Goal: Task Accomplishment & Management: Manage account settings

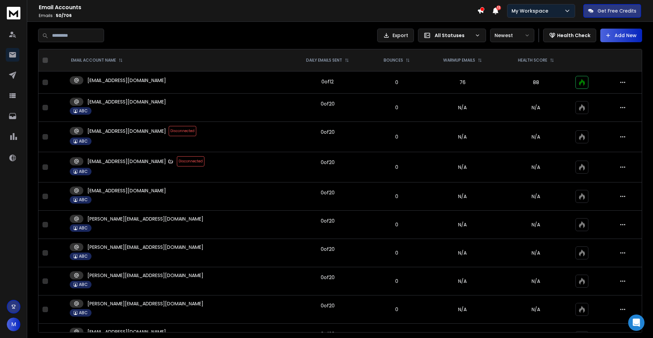
click at [534, 11] on p "My Workspace" at bounding box center [530, 10] width 39 height 7
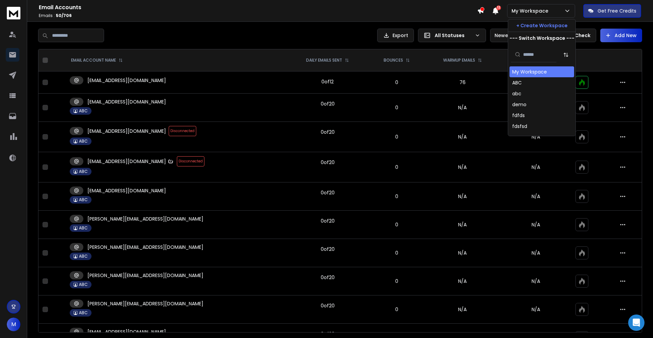
click at [541, 25] on p "+ Create Workspace" at bounding box center [541, 25] width 51 height 7
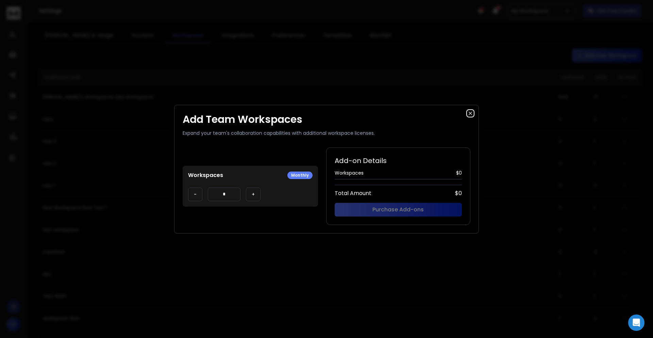
click at [472, 113] on icon "button" at bounding box center [470, 113] width 5 height 5
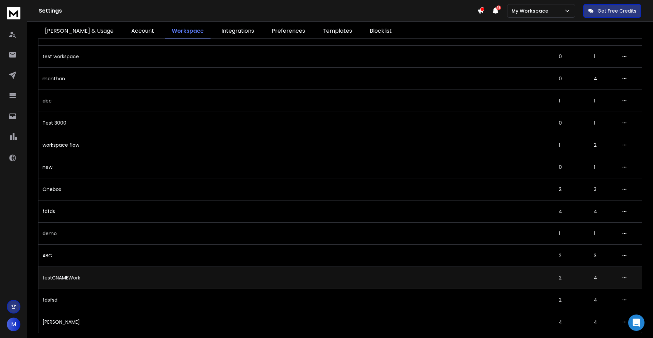
scroll to position [6, 0]
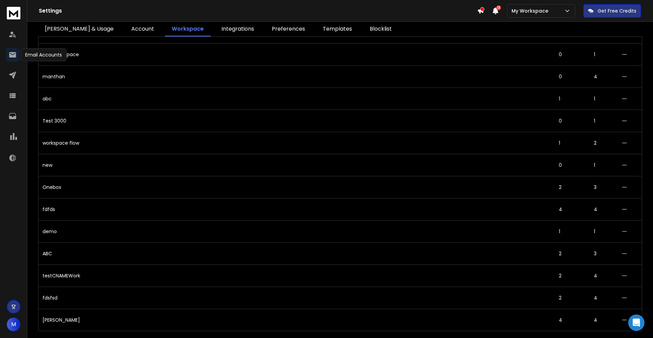
click at [17, 57] on link at bounding box center [13, 55] width 14 height 14
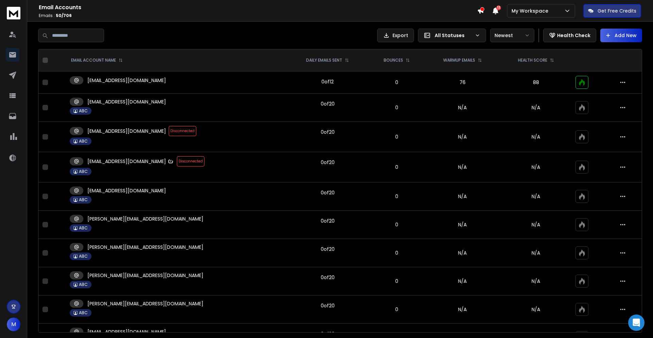
click at [206, 55] on th "EMAIL ACCOUNT NAME" at bounding box center [176, 60] width 221 height 22
click at [469, 39] on div "All Statuses" at bounding box center [452, 36] width 68 height 14
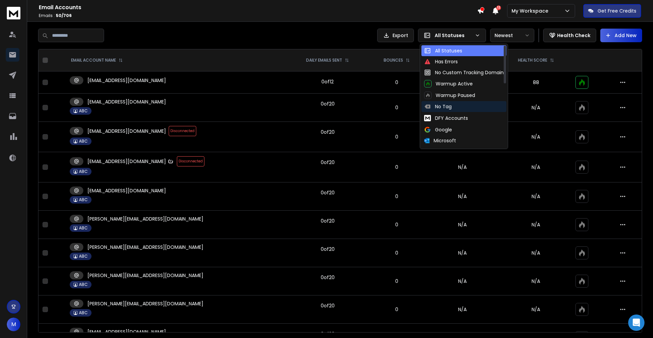
click at [448, 107] on div "No Tag" at bounding box center [438, 106] width 28 height 7
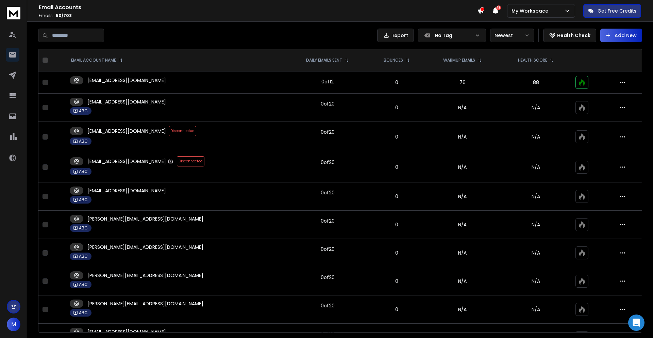
click at [468, 38] on p "No Tag" at bounding box center [453, 35] width 37 height 7
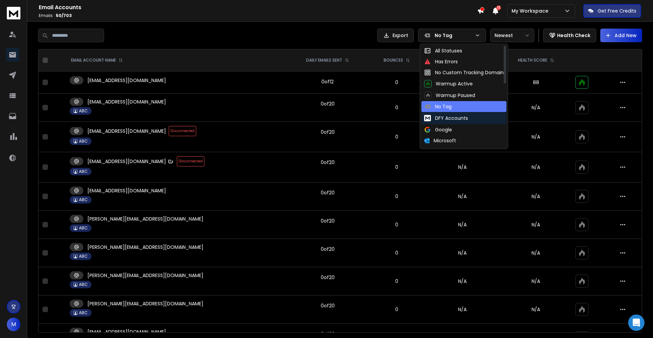
click at [454, 115] on div "DFY Accounts" at bounding box center [446, 118] width 44 height 8
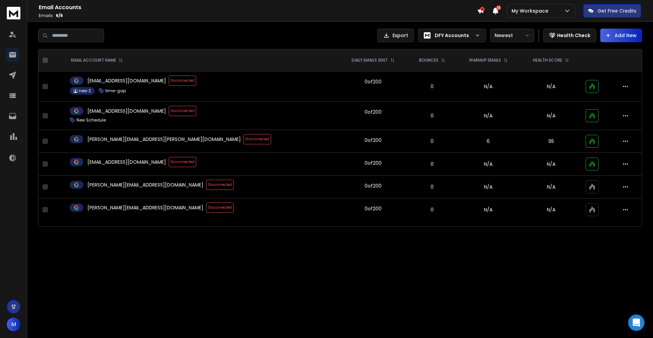
click at [436, 33] on p "DFY Accounts" at bounding box center [453, 35] width 37 height 7
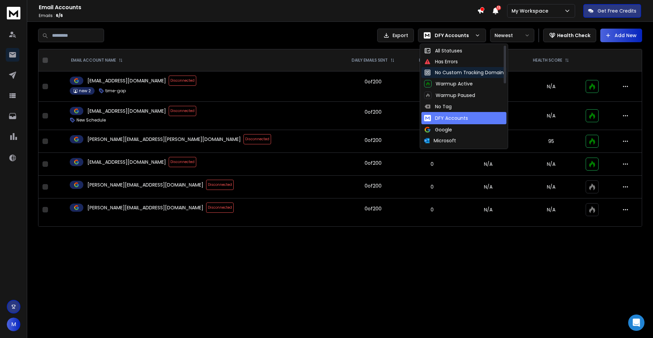
click at [455, 72] on div "No Custom Tracking Domain" at bounding box center [464, 72] width 80 height 7
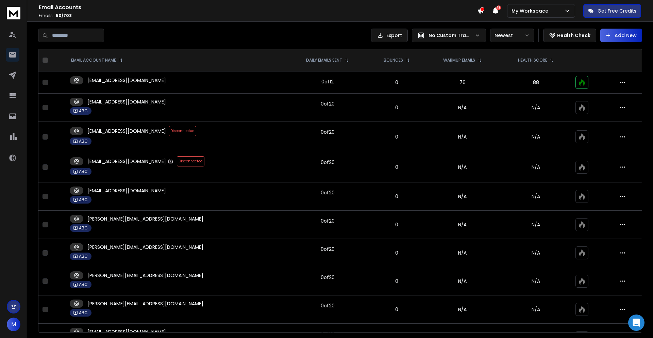
click at [451, 40] on div "No Custom Tracking Domain" at bounding box center [449, 36] width 74 height 14
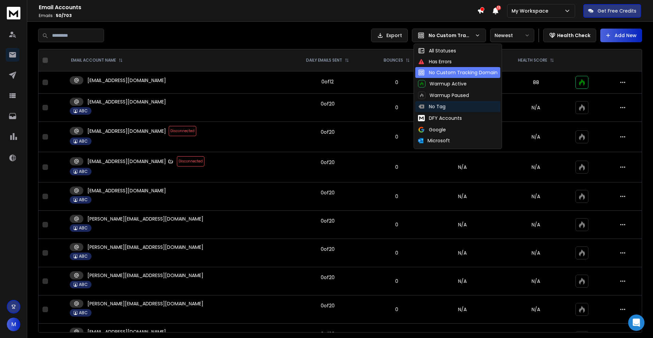
click at [214, 40] on div at bounding box center [202, 36] width 329 height 14
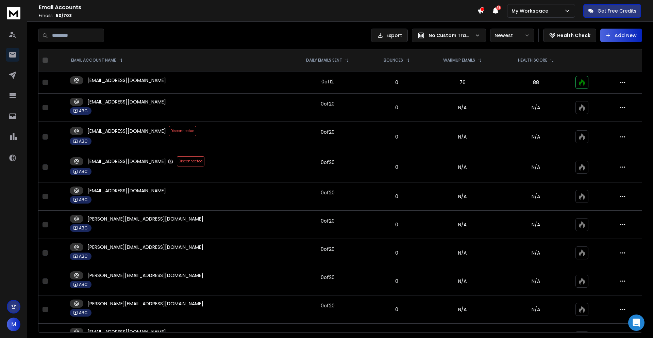
scroll to position [9, 0]
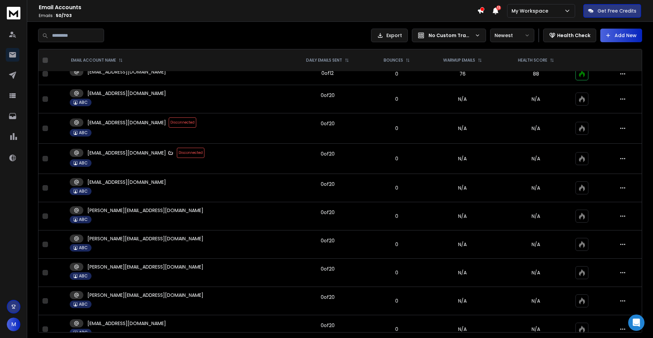
click at [46, 215] on button "button" at bounding box center [45, 215] width 5 height 5
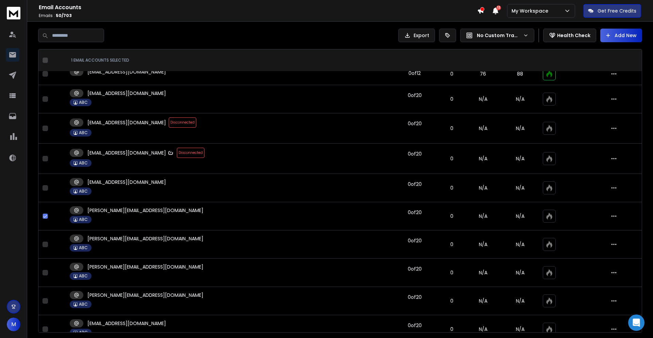
click at [45, 244] on button "button" at bounding box center [45, 243] width 5 height 5
click at [45, 272] on button "button" at bounding box center [45, 272] width 5 height 5
click at [43, 297] on td at bounding box center [51, 301] width 27 height 28
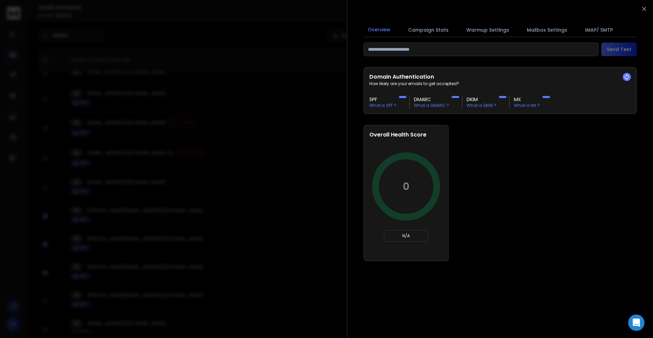
click at [44, 298] on div at bounding box center [326, 169] width 653 height 338
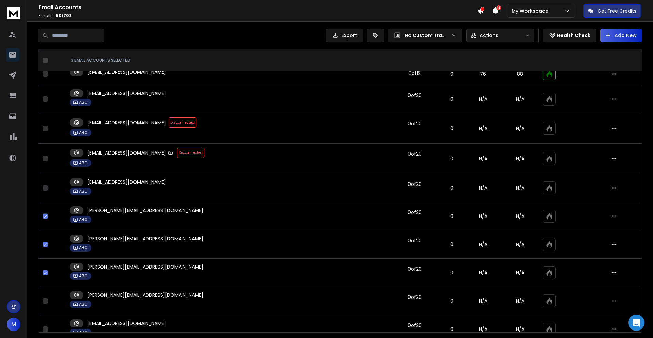
click at [46, 300] on button "button" at bounding box center [45, 300] width 5 height 5
click at [486, 38] on p "Actions" at bounding box center [488, 35] width 19 height 7
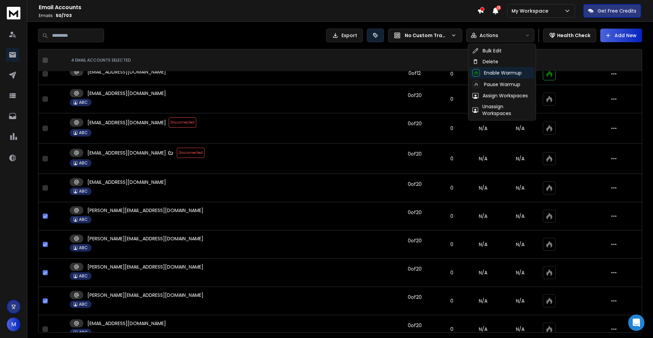
click at [377, 35] on icon at bounding box center [376, 36] width 4 height 4
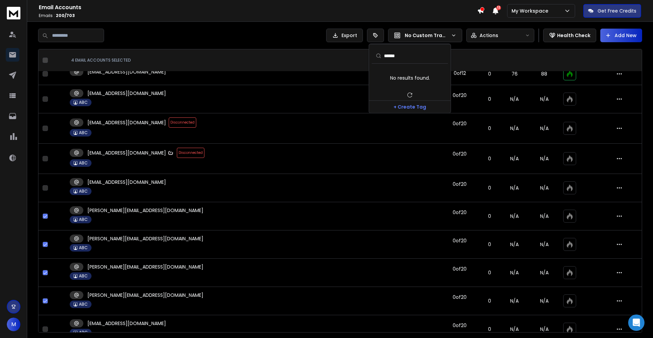
type input "******"
click at [405, 109] on p "+ Create Tag" at bounding box center [409, 106] width 33 height 7
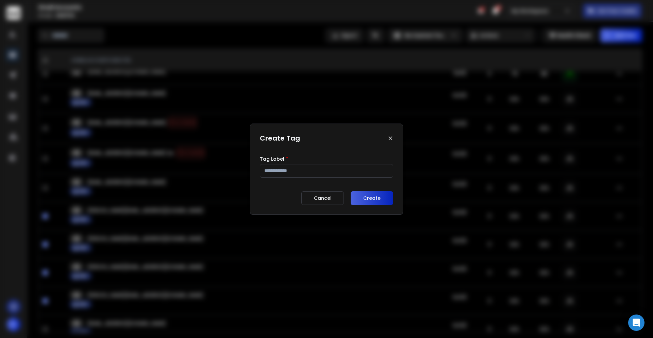
click at [342, 168] on input "text" at bounding box center [326, 171] width 133 height 14
type input "******"
click at [351, 191] on button "Create" at bounding box center [372, 198] width 43 height 14
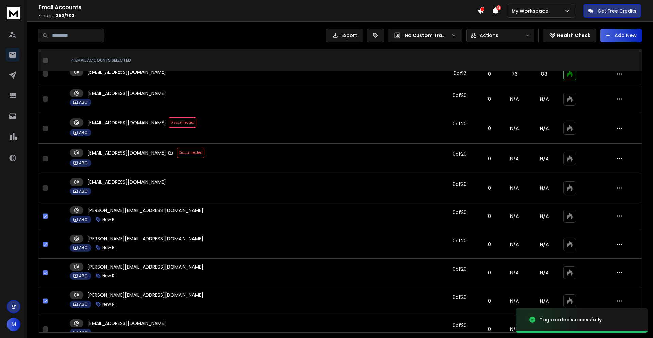
scroll to position [13, 0]
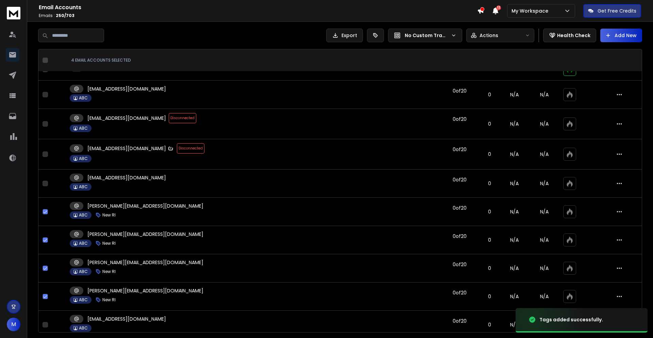
click at [424, 33] on p "No Custom Tracking Domain" at bounding box center [427, 35] width 44 height 7
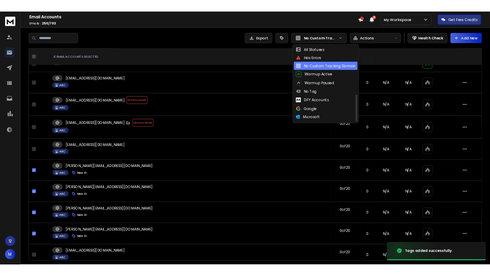
scroll to position [184, 0]
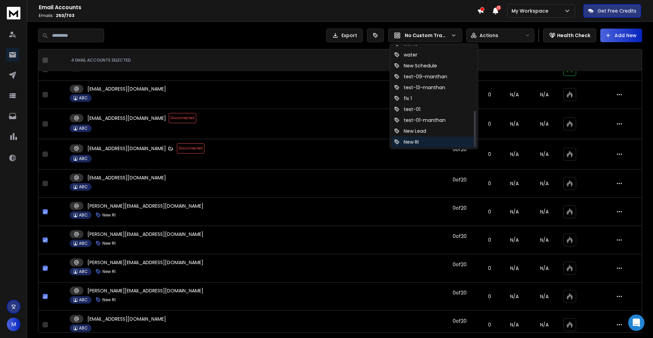
click at [438, 138] on div "New RI" at bounding box center [433, 141] width 85 height 11
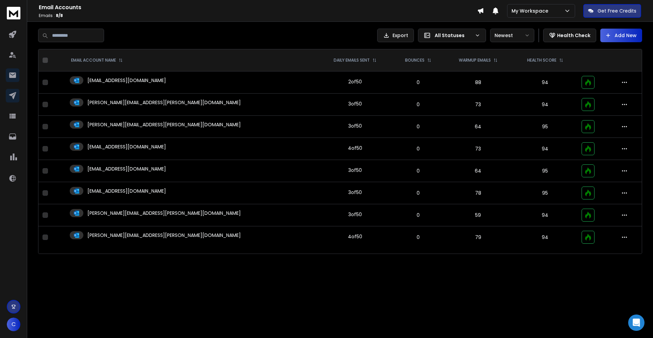
click at [10, 92] on icon at bounding box center [13, 95] width 8 height 8
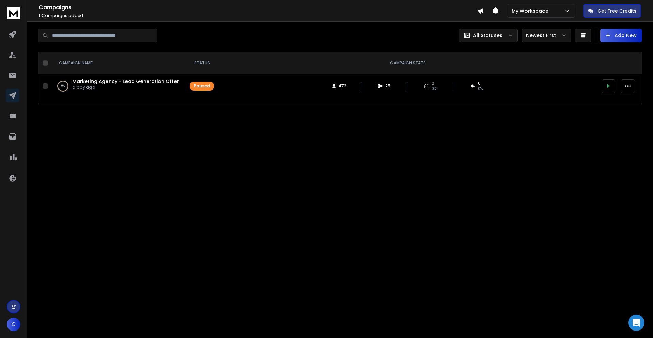
click at [156, 83] on span "Marketing Agency - Lead Generation Offer" at bounding box center [125, 81] width 106 height 7
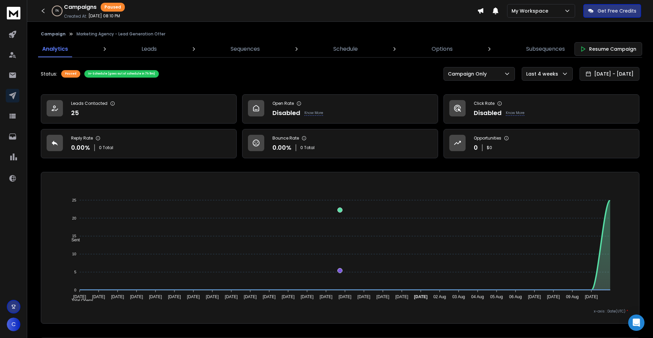
click at [116, 34] on p "Marketing Agency - Lead Generation Offer" at bounding box center [121, 33] width 89 height 5
click at [118, 34] on p "Marketing Agency - Lead Generation Offer" at bounding box center [121, 33] width 89 height 5
click at [117, 34] on p "Marketing Agency - Lead Generation Offer" at bounding box center [121, 33] width 89 height 5
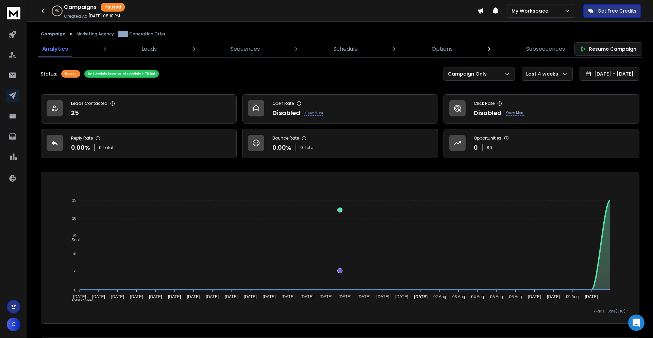
click at [117, 34] on p "Marketing Agency - Lead Generation Offer" at bounding box center [121, 33] width 89 height 5
click at [452, 49] on p "Options" at bounding box center [442, 49] width 21 height 8
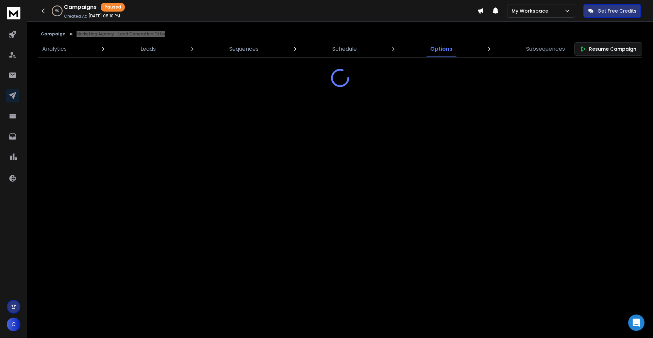
select select "*"
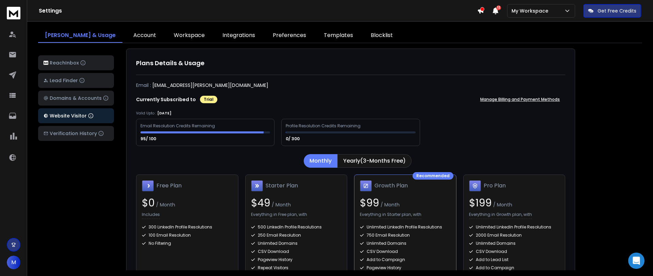
scroll to position [54, 0]
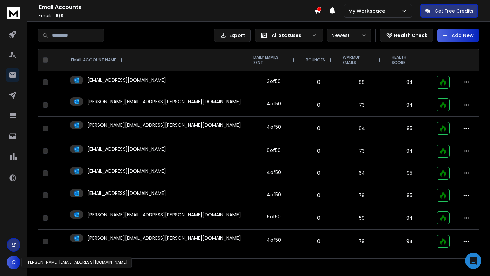
click at [11, 265] on span "C" at bounding box center [14, 263] width 14 height 14
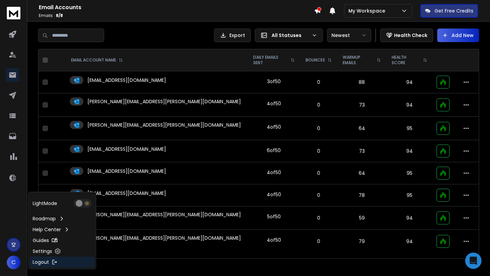
click at [46, 265] on p "Logout" at bounding box center [41, 262] width 16 height 7
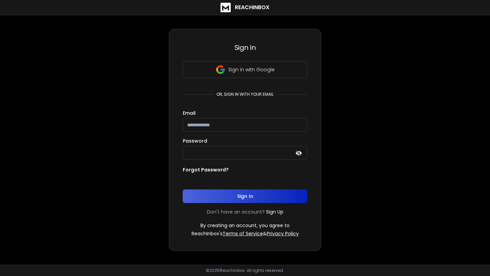
click at [224, 126] on input "email" at bounding box center [245, 125] width 124 height 14
type input "**********"
click at [183, 190] on button "Sign In" at bounding box center [245, 197] width 124 height 14
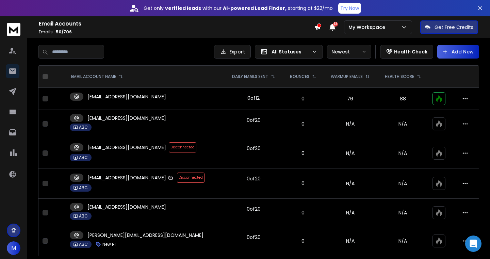
click at [481, 9] on icon at bounding box center [480, 8] width 6 height 6
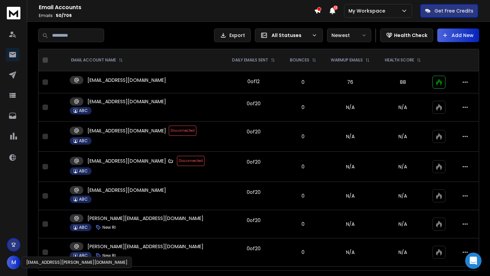
click at [11, 265] on span "M" at bounding box center [14, 263] width 14 height 14
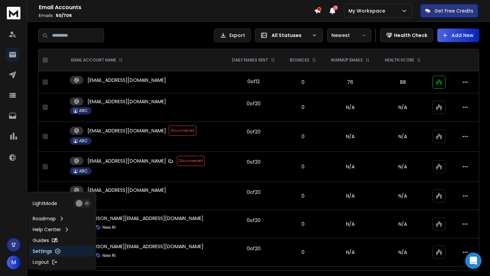
click at [7, 210] on div "M" at bounding box center [13, 138] width 27 height 276
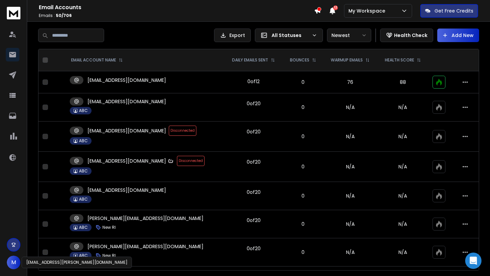
click at [12, 257] on span "M" at bounding box center [14, 263] width 14 height 14
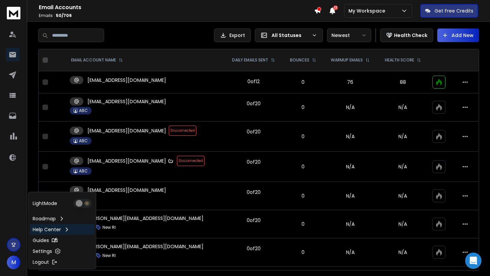
click at [5, 215] on div "M" at bounding box center [13, 138] width 27 height 276
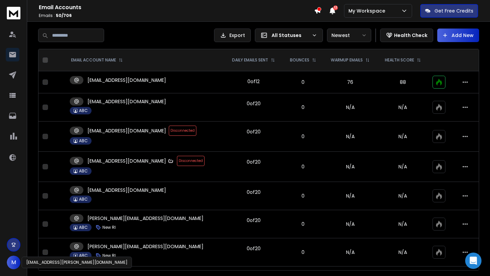
click at [14, 266] on span "M" at bounding box center [14, 263] width 14 height 14
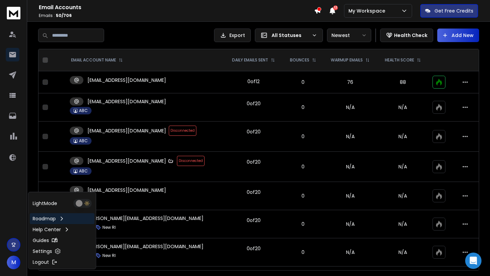
click at [22, 192] on div "M" at bounding box center [13, 138] width 27 height 276
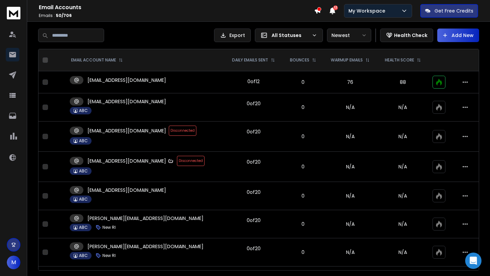
click at [385, 12] on p "My Workspace" at bounding box center [367, 10] width 39 height 7
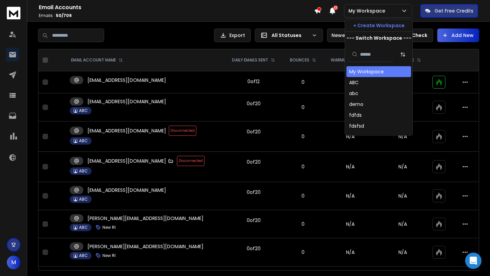
click at [160, 14] on p "Emails : 50 / 706" at bounding box center [176, 15] width 275 height 5
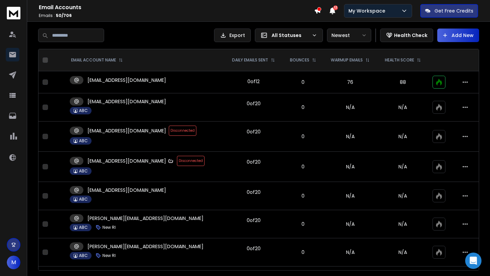
click at [393, 12] on div "My Workspace" at bounding box center [377, 10] width 59 height 7
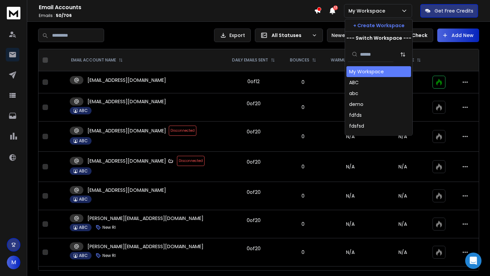
click at [263, 13] on p "Emails : 50 / 706" at bounding box center [176, 15] width 275 height 5
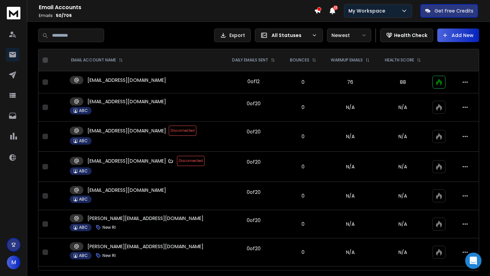
click at [386, 6] on button "My Workspace" at bounding box center [378, 11] width 68 height 14
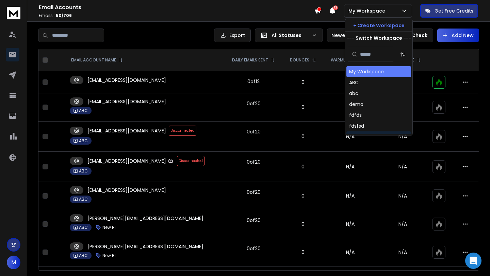
click at [187, 34] on div at bounding box center [124, 36] width 172 height 14
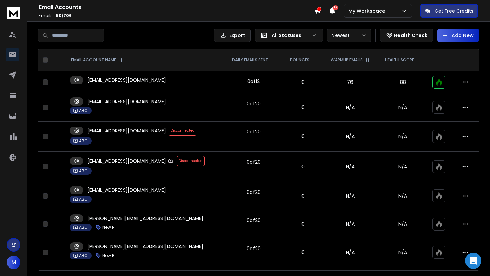
click at [131, 81] on p "rohan@flowfollow.org" at bounding box center [126, 80] width 79 height 7
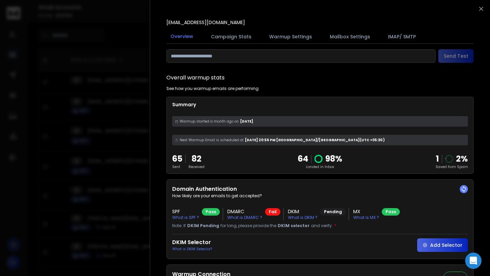
click at [218, 38] on button "Campaign Stats" at bounding box center [231, 36] width 49 height 15
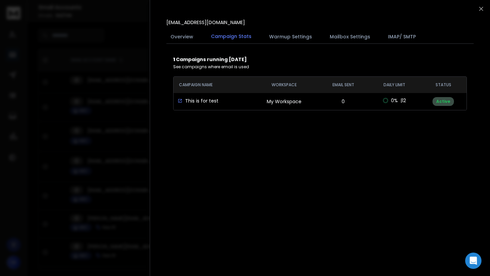
click at [289, 33] on button "Warmup Settings" at bounding box center [290, 36] width 51 height 15
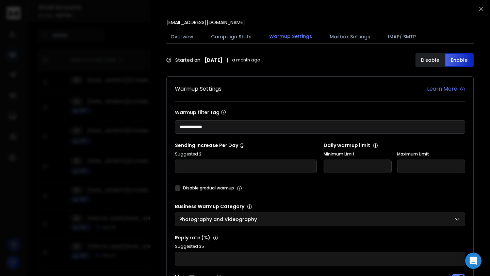
click at [345, 33] on button "Mailbox Settings" at bounding box center [349, 36] width 49 height 15
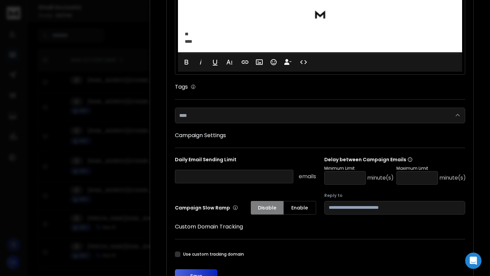
scroll to position [164, 0]
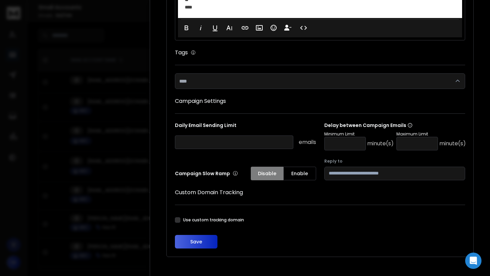
click at [181, 221] on div "Use custom tracking domain" at bounding box center [209, 220] width 69 height 5
click at [178, 221] on button "Reply to" at bounding box center [177, 220] width 5 height 5
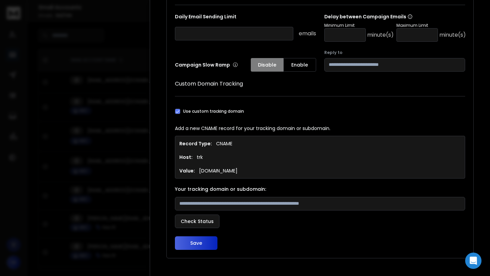
scroll to position [274, 0]
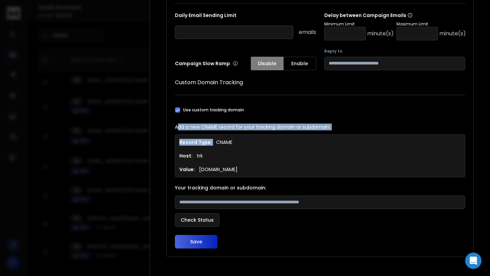
drag, startPoint x: 176, startPoint y: 127, endPoint x: 318, endPoint y: 133, distance: 141.9
click at [318, 133] on div "Add a new CNAME record for your tracking domain or subdomain. Record Type: CNAM…" at bounding box center [320, 175] width 290 height 103
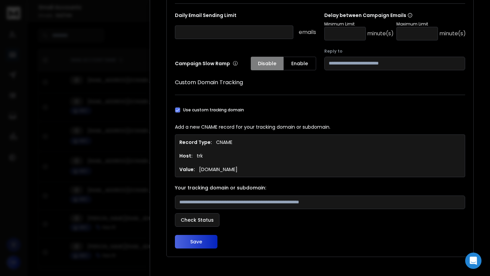
click at [247, 140] on div "Record Type: CNAME" at bounding box center [319, 142] width 281 height 7
click at [252, 202] on input at bounding box center [320, 203] width 290 height 14
click at [251, 208] on input at bounding box center [320, 203] width 290 height 14
click at [360, 125] on p "Add a new CNAME record for your tracking domain or subdomain." at bounding box center [320, 127] width 290 height 7
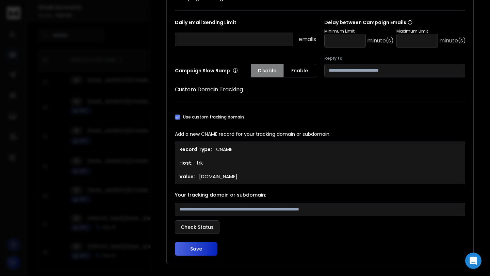
scroll to position [268, 0]
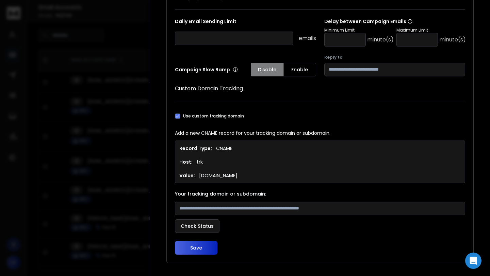
click at [218, 209] on input at bounding box center [320, 209] width 290 height 14
click at [226, 208] on input "**********" at bounding box center [320, 209] width 290 height 14
click at [237, 208] on input "**********" at bounding box center [320, 209] width 290 height 14
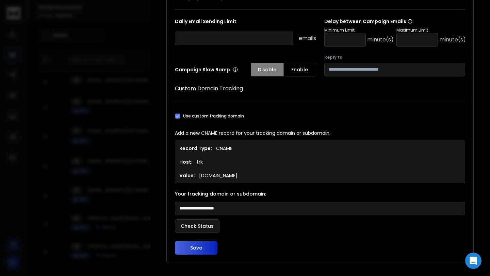
click at [235, 208] on input "**********" at bounding box center [320, 209] width 290 height 14
click at [235, 207] on input "**********" at bounding box center [320, 209] width 290 height 14
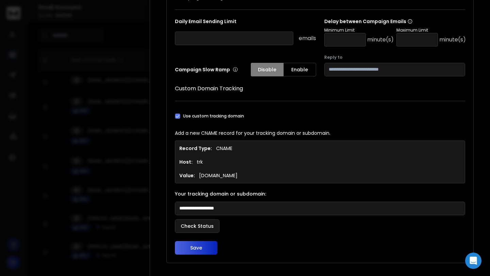
type input "**********"
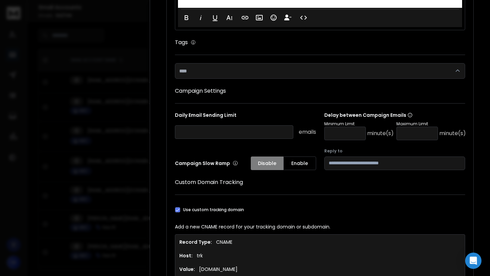
scroll to position [274, 0]
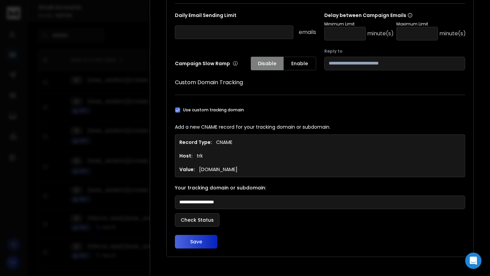
click at [141, 135] on div at bounding box center [245, 138] width 490 height 276
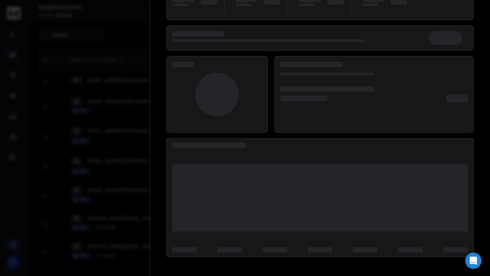
scroll to position [191, 0]
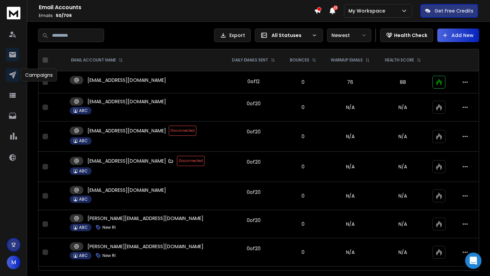
click at [15, 73] on icon at bounding box center [12, 74] width 7 height 7
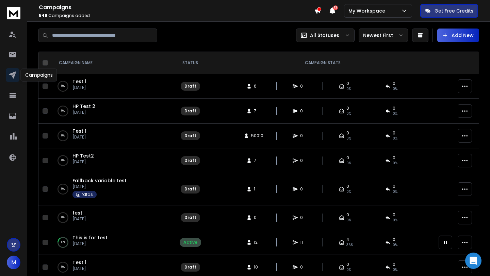
click at [458, 37] on button "Add New" at bounding box center [458, 36] width 42 height 14
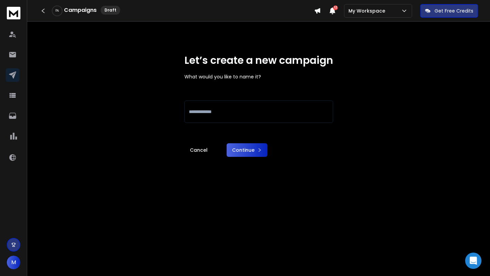
click at [275, 121] on input at bounding box center [258, 112] width 149 height 22
type input "**********"
click at [226, 144] on button "Continue" at bounding box center [246, 151] width 41 height 14
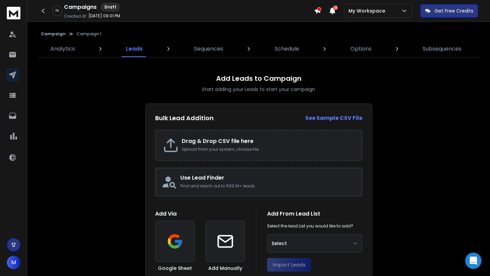
click at [231, 145] on h2 "Drag & Drop CSV file here" at bounding box center [268, 141] width 173 height 8
type input "**********"
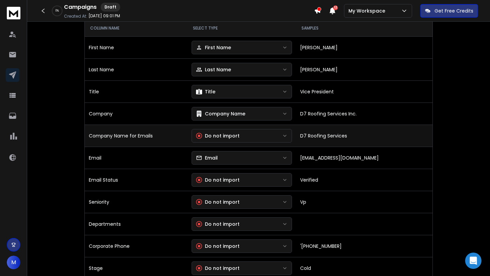
scroll to position [121, 0]
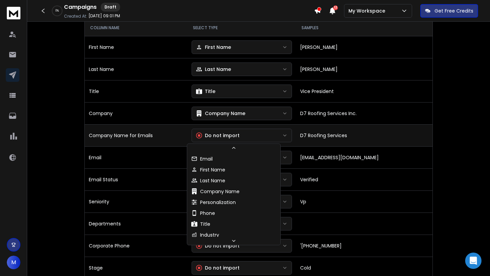
click at [243, 138] on button "Do not import" at bounding box center [241, 136] width 100 height 14
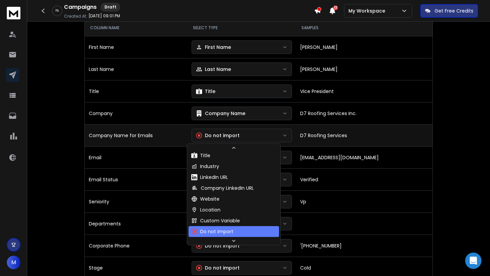
click at [258, 130] on button "Do not import" at bounding box center [241, 136] width 100 height 14
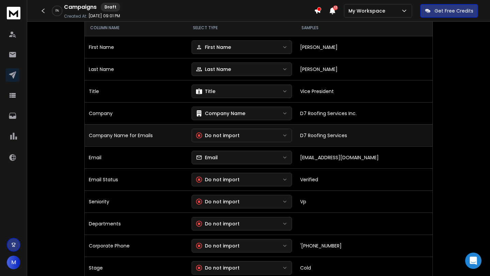
click at [236, 136] on button "Do not import" at bounding box center [241, 136] width 100 height 14
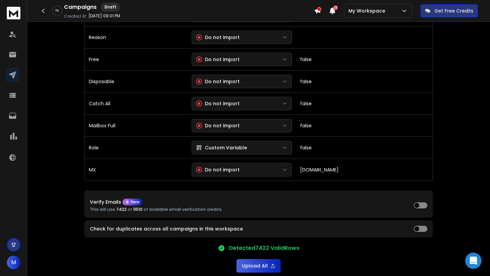
scroll to position [1066, 0]
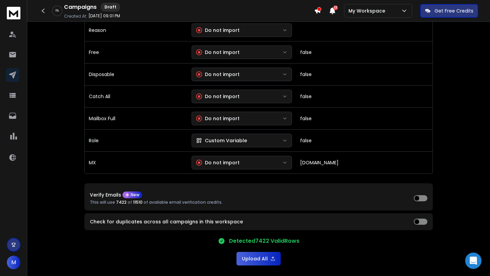
click at [271, 259] on icon at bounding box center [273, 259] width 4 height 1
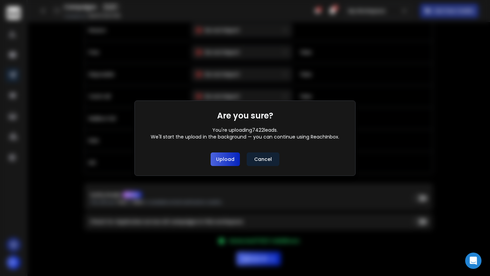
click at [232, 161] on button "Upload" at bounding box center [224, 160] width 29 height 14
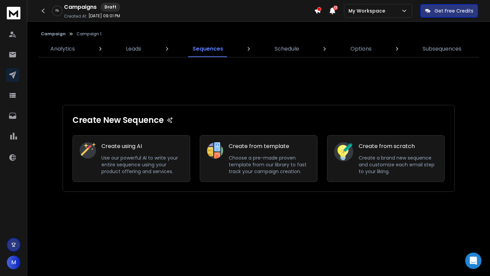
click at [358, 150] on h1 "Create from scratch" at bounding box center [397, 146] width 79 height 8
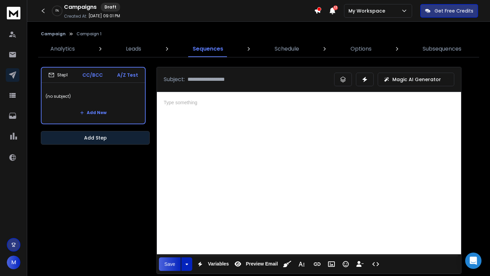
click at [90, 140] on button "Add Step" at bounding box center [95, 138] width 109 height 14
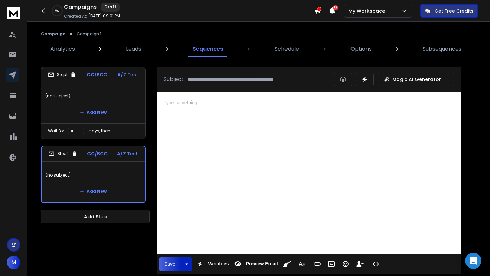
click at [78, 131] on input "*" at bounding box center [76, 131] width 16 height 7
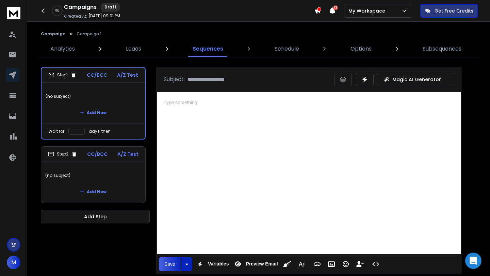
type input "*"
click at [79, 131] on input "*" at bounding box center [76, 131] width 16 height 7
type input "*"
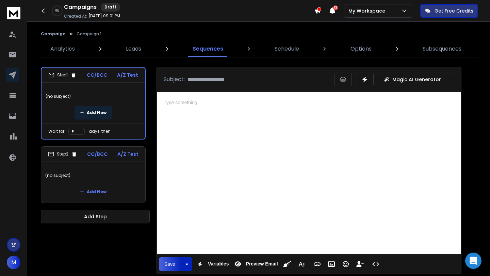
click at [100, 110] on button "Add New" at bounding box center [92, 113] width 37 height 14
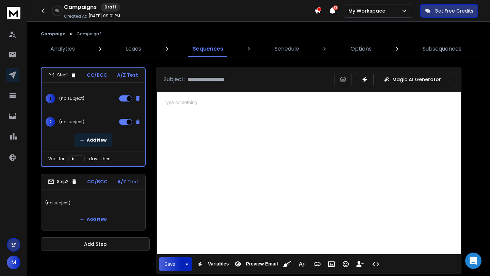
click at [95, 141] on button "Add New" at bounding box center [92, 141] width 37 height 14
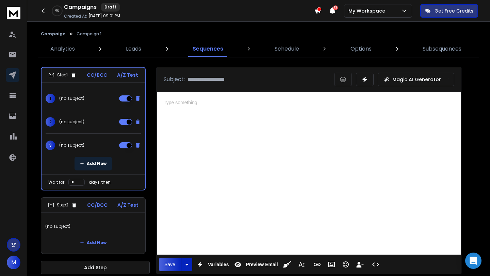
click at [100, 167] on button "Add New" at bounding box center [92, 164] width 37 height 14
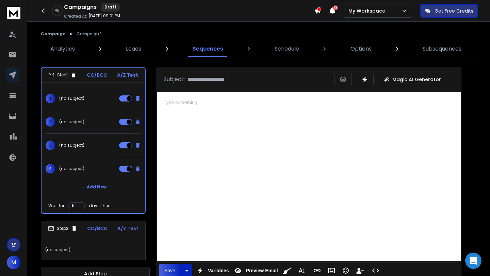
click at [125, 122] on button "button" at bounding box center [125, 122] width 13 height 6
click at [124, 143] on button "button" at bounding box center [125, 145] width 13 height 6
click at [120, 146] on button "button" at bounding box center [125, 145] width 13 height 6
click at [123, 119] on button "button" at bounding box center [125, 122] width 13 height 6
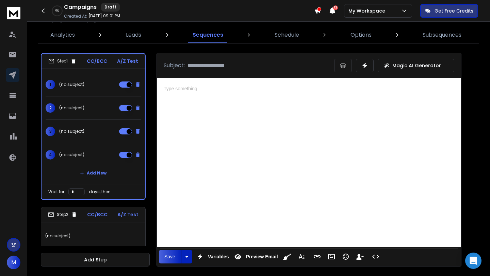
scroll to position [0, 0]
click at [95, 62] on p "CC/BCC" at bounding box center [97, 60] width 20 height 7
click at [96, 60] on p "CC/BCC" at bounding box center [97, 60] width 20 height 7
click at [98, 64] on div "Step 1 CC/BCC A/Z Test" at bounding box center [92, 60] width 103 height 15
click at [99, 63] on p "CC/BCC" at bounding box center [97, 60] width 20 height 7
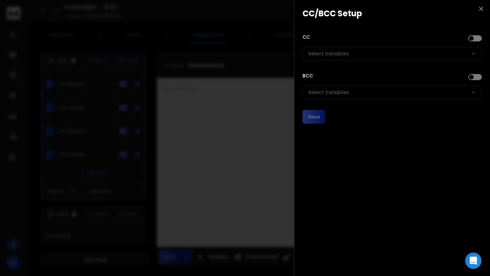
click at [354, 49] on div "Select Variables" at bounding box center [391, 54] width 179 height 14
click at [476, 39] on button "CC" at bounding box center [475, 38] width 14 height 6
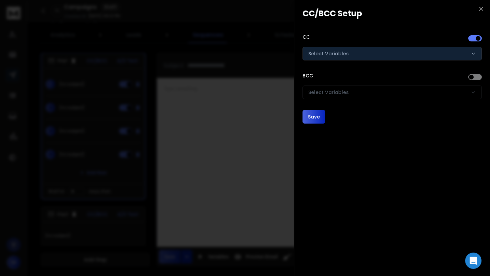
click at [462, 54] on div "Select Variables" at bounding box center [392, 53] width 176 height 7
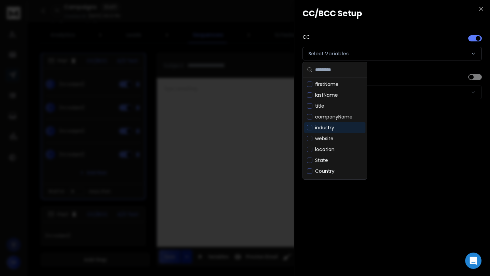
click at [310, 128] on div "Suggestions" at bounding box center [309, 127] width 5 height 5
click at [419, 160] on div at bounding box center [245, 138] width 490 height 276
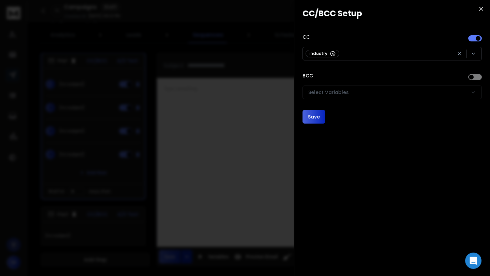
click at [479, 10] on icon "button" at bounding box center [480, 8] width 3 height 3
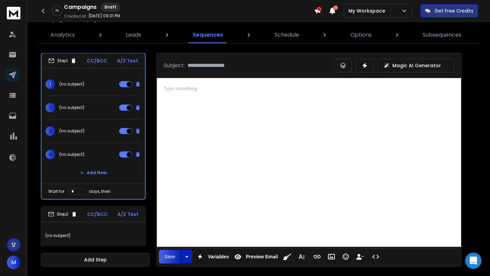
click at [96, 57] on div "Step 1 CC/BCC A/Z Test" at bounding box center [92, 60] width 103 height 15
click at [98, 62] on p "CC/BCC" at bounding box center [97, 60] width 20 height 7
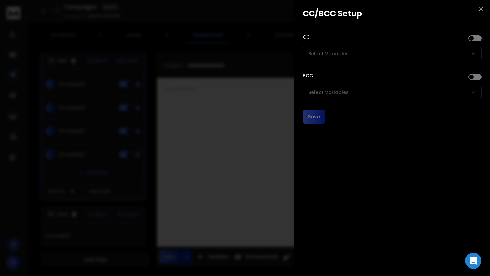
click at [472, 37] on button "CC" at bounding box center [475, 38] width 14 height 6
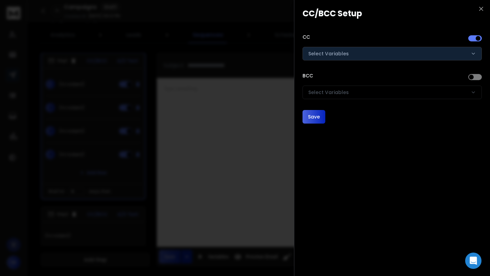
click at [467, 49] on button "Select Variables" at bounding box center [391, 54] width 179 height 14
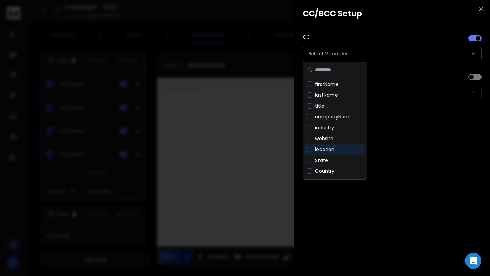
scroll to position [10, 0]
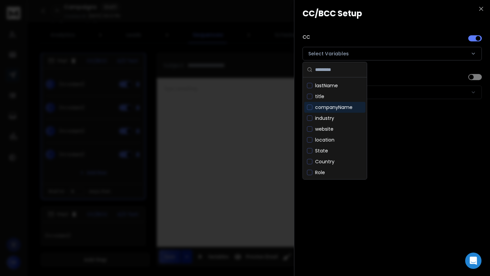
click at [404, 74] on div at bounding box center [245, 138] width 490 height 276
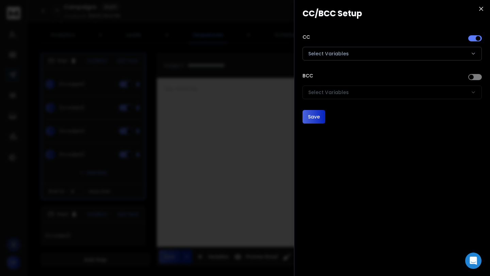
click at [481, 10] on icon "button" at bounding box center [480, 8] width 3 height 3
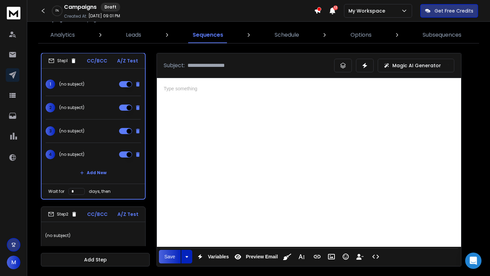
click at [103, 59] on p "CC/BCC" at bounding box center [97, 60] width 20 height 7
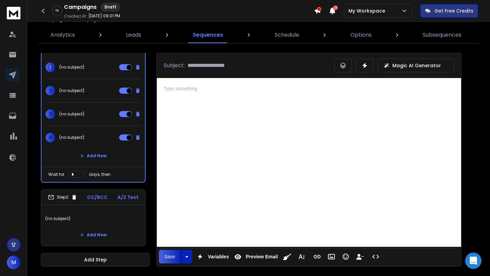
scroll to position [0, 0]
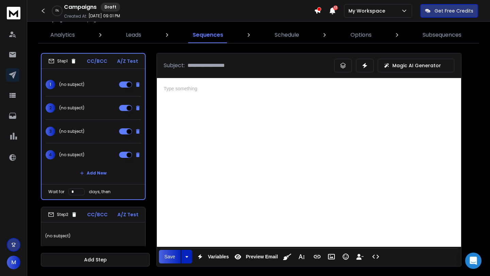
click at [125, 61] on p "A/Z Test" at bounding box center [127, 61] width 21 height 7
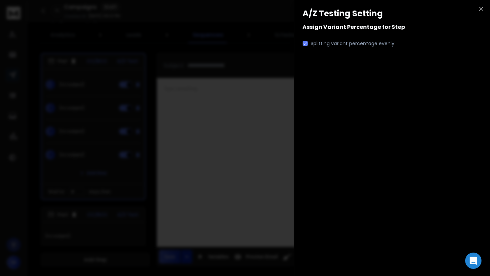
click at [308, 42] on div at bounding box center [306, 43] width 8 height 5
click at [307, 42] on button "button" at bounding box center [304, 43] width 5 height 5
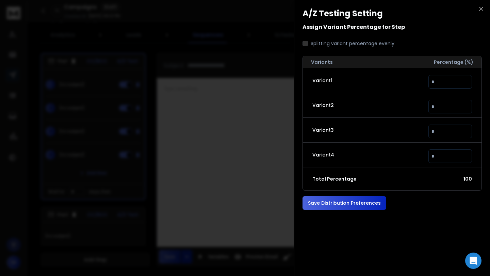
click at [441, 82] on input "**" at bounding box center [450, 82] width 44 height 14
click at [481, 10] on icon "button" at bounding box center [480, 8] width 7 height 7
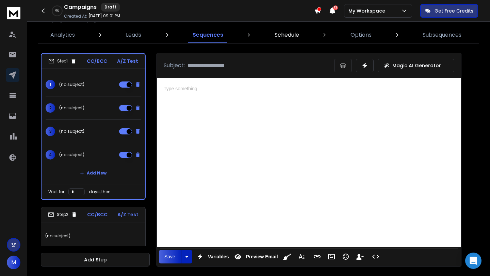
click at [285, 31] on p "Schedule" at bounding box center [286, 35] width 24 height 8
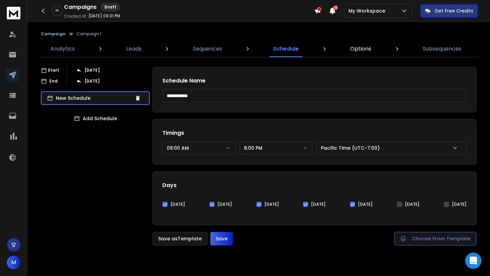
click at [361, 51] on p "Options" at bounding box center [360, 49] width 21 height 8
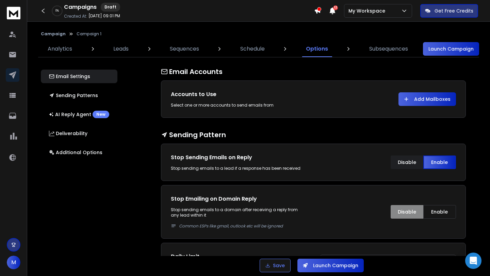
scroll to position [24, 0]
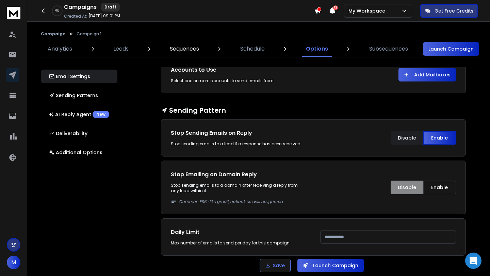
click at [187, 51] on p "Sequences" at bounding box center [184, 49] width 29 height 8
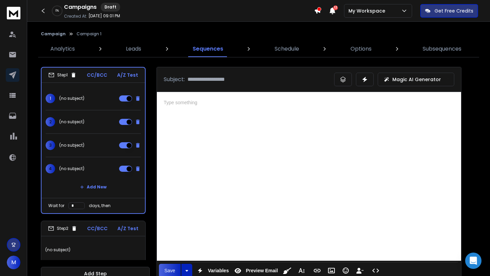
scroll to position [17, 0]
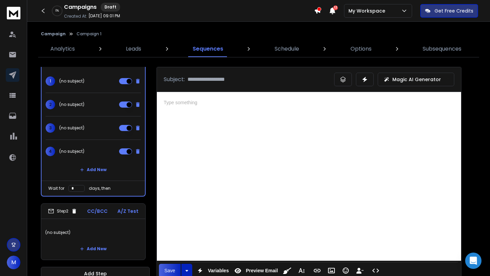
click at [80, 189] on input "*" at bounding box center [76, 188] width 16 height 7
click at [106, 236] on p "(no subject)" at bounding box center [93, 232] width 96 height 19
click at [204, 107] on div at bounding box center [309, 175] width 304 height 166
click at [365, 51] on p "Options" at bounding box center [360, 49] width 21 height 8
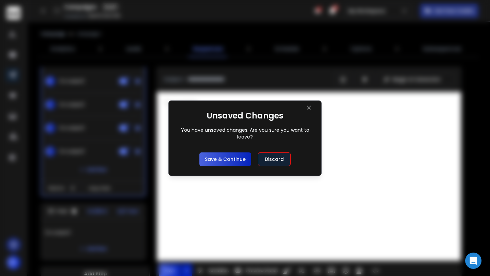
click at [226, 164] on button "Save & Continue" at bounding box center [225, 160] width 52 height 14
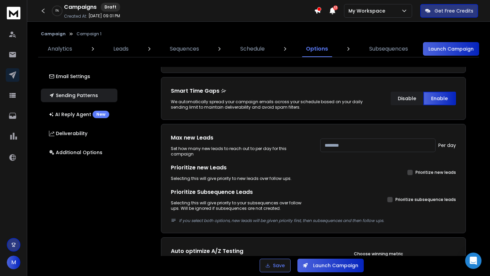
scroll to position [223, 0]
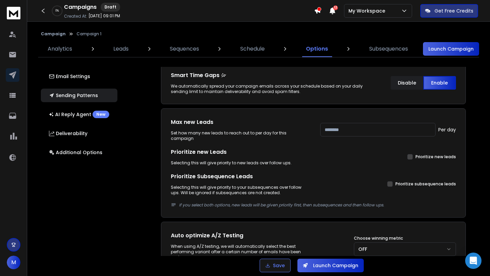
click at [351, 128] on input "***" at bounding box center [377, 130] width 115 height 14
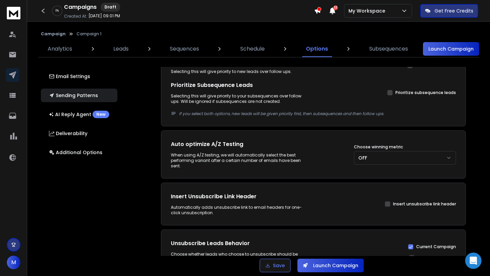
scroll to position [315, 0]
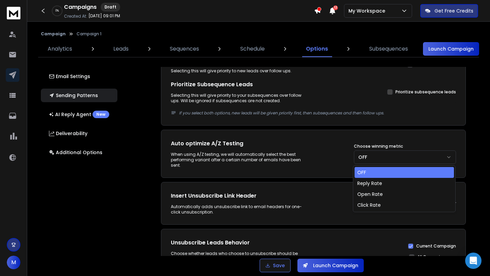
click at [415, 161] on button "OFF" at bounding box center [405, 158] width 102 height 14
select select "**********"
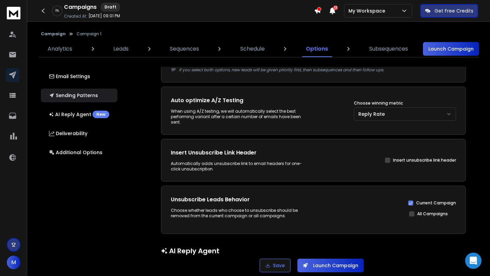
scroll to position [364, 0]
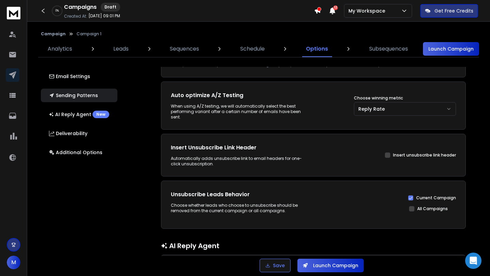
click at [421, 93] on div "**********" at bounding box center [313, 105] width 285 height 29
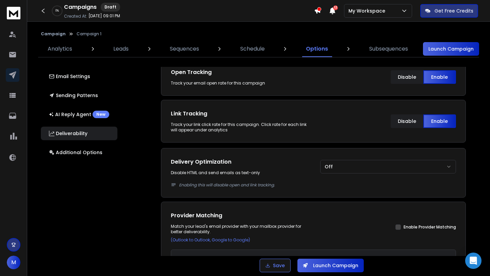
scroll to position [645, 0]
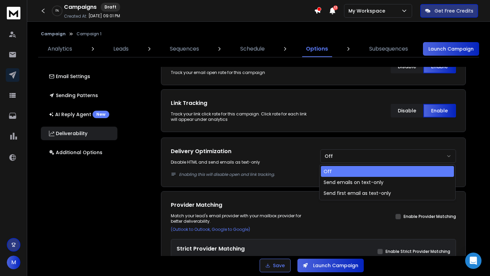
click at [345, 158] on button "Off" at bounding box center [388, 157] width 136 height 14
select select "*"
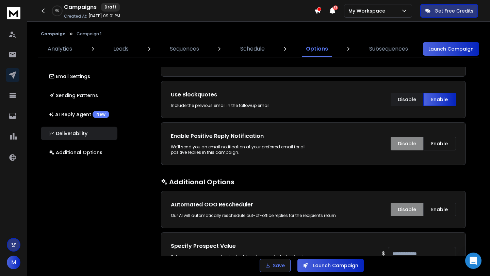
scroll to position [944, 0]
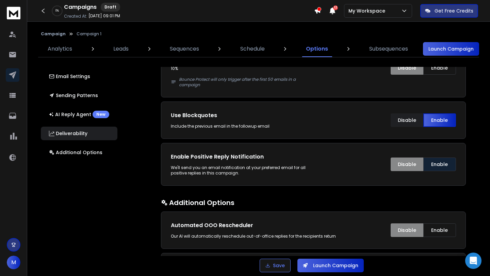
click at [443, 161] on button "Enable" at bounding box center [439, 165] width 33 height 14
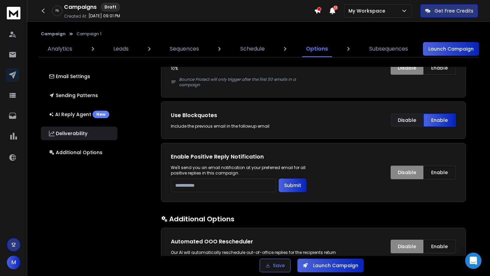
click at [242, 181] on input "email" at bounding box center [223, 186] width 105 height 14
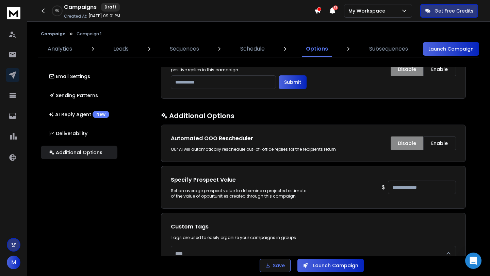
scroll to position [1092, 0]
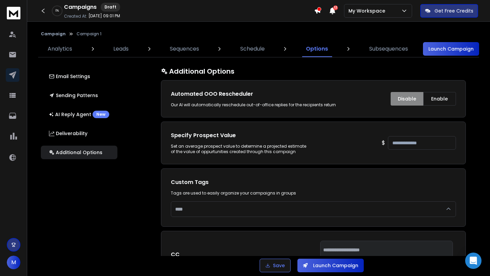
click at [413, 137] on input "*******" at bounding box center [422, 143] width 68 height 14
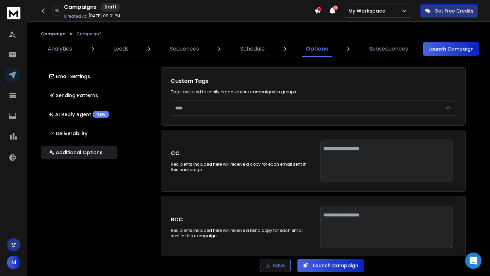
scroll to position [1194, 0]
click at [266, 102] on div at bounding box center [313, 108] width 285 height 16
click at [15, 81] on link at bounding box center [13, 75] width 14 height 14
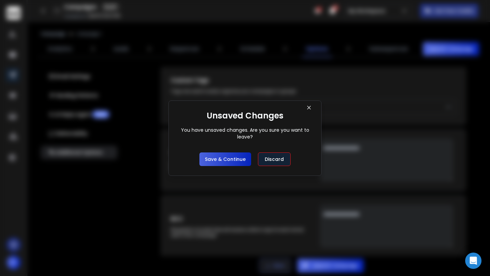
click at [226, 157] on button "Save & Continue" at bounding box center [225, 160] width 52 height 14
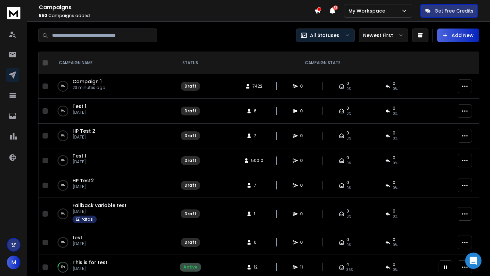
click at [326, 31] on button "All Statuses" at bounding box center [325, 36] width 58 height 14
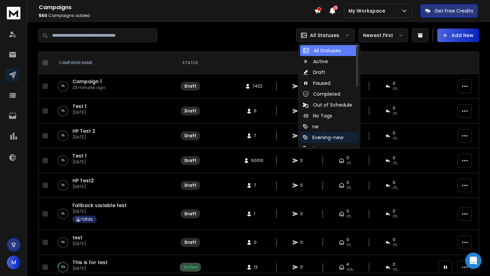
scroll to position [47, 0]
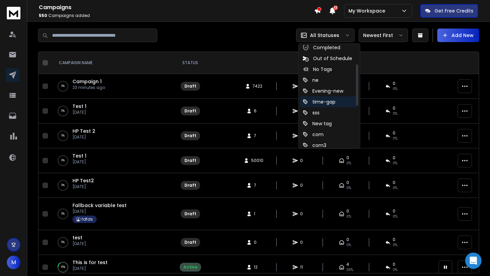
click at [328, 101] on div "time-gap" at bounding box center [319, 102] width 33 height 7
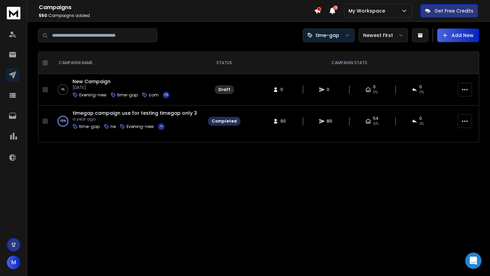
click at [340, 38] on div "time-gap" at bounding box center [328, 35] width 43 height 7
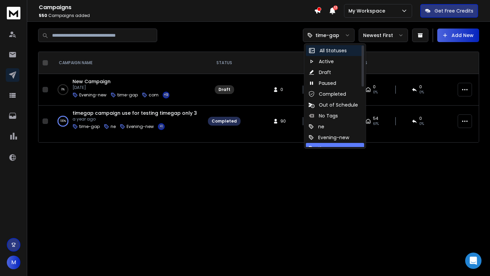
click at [349, 47] on div "All Statuses" at bounding box center [335, 50] width 58 height 11
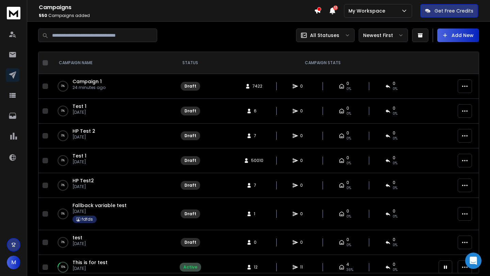
click at [95, 90] on div "Campaign 1 24 minutes ago" at bounding box center [88, 86] width 33 height 16
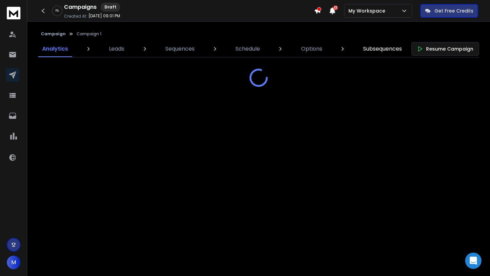
click at [387, 46] on p "Subsequences" at bounding box center [382, 49] width 39 height 8
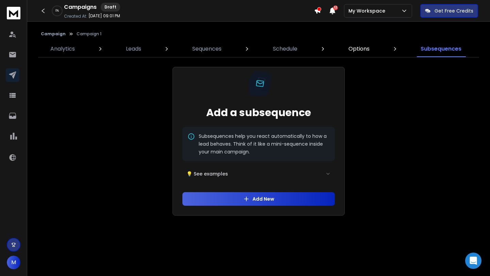
click at [364, 44] on link "Options" at bounding box center [358, 49] width 29 height 16
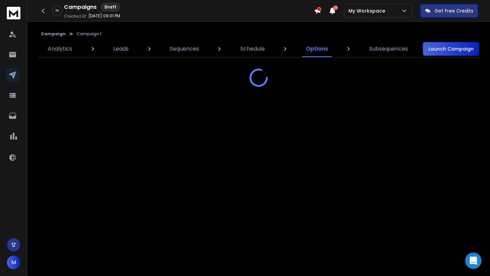
select select "**********"
select select "*"
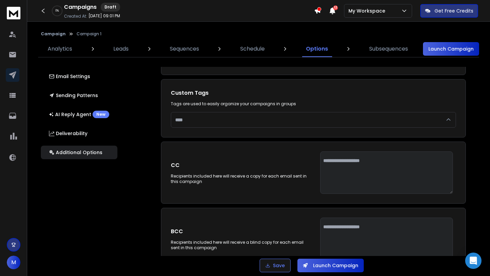
scroll to position [1178, 0]
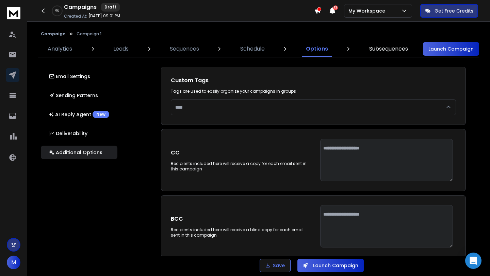
click at [398, 52] on p "Subsequences" at bounding box center [388, 49] width 39 height 8
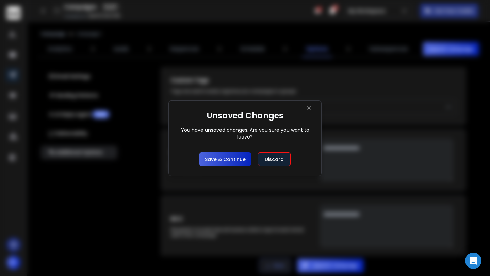
click at [223, 156] on button "Save & Continue" at bounding box center [225, 160] width 52 height 14
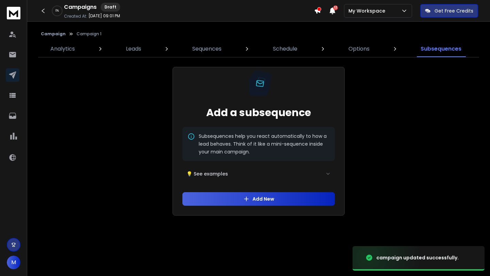
click at [240, 197] on button "Add New" at bounding box center [258, 199] width 152 height 14
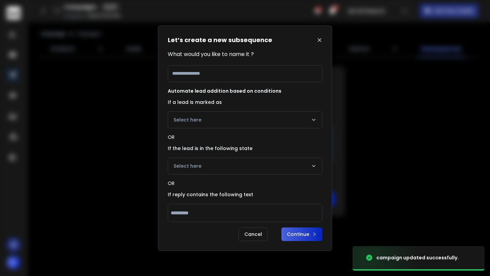
click at [227, 70] on input at bounding box center [245, 73] width 154 height 17
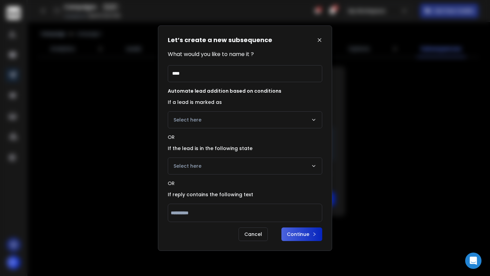
type input "****"
click at [290, 44] on div "Let’s create a new subsequence" at bounding box center [245, 40] width 154 height 10
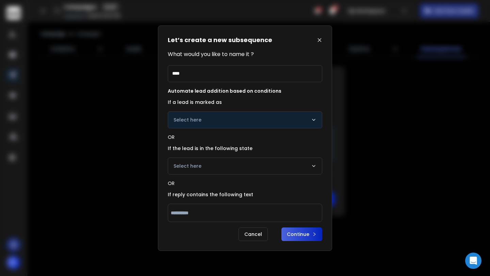
click at [267, 121] on button "Select here" at bounding box center [245, 120] width 154 height 17
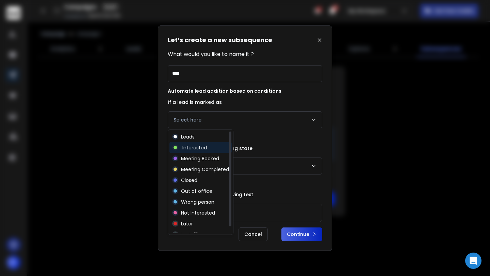
click at [290, 142] on form "**** Automate lead addition based on conditions If a lead is marked as Select h…" at bounding box center [245, 149] width 154 height 183
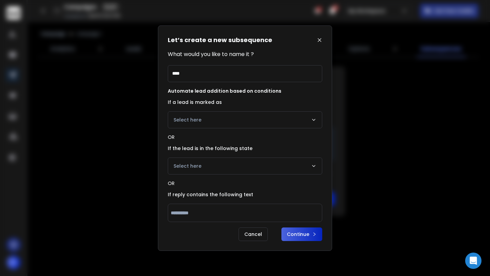
click at [319, 39] on icon at bounding box center [320, 40] width 4 height 4
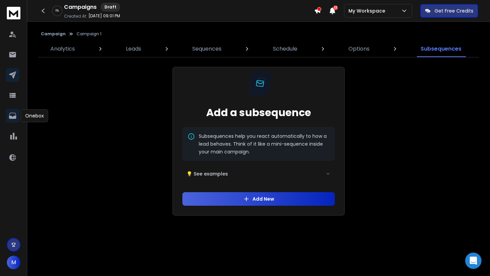
click at [11, 117] on icon at bounding box center [12, 116] width 7 height 6
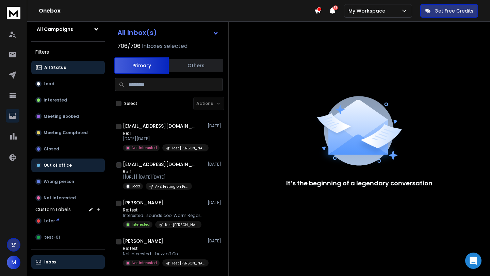
scroll to position [28, 0]
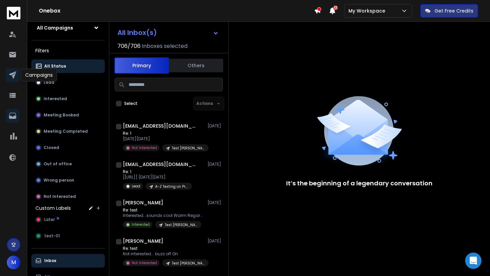
click at [11, 78] on icon at bounding box center [13, 75] width 8 height 8
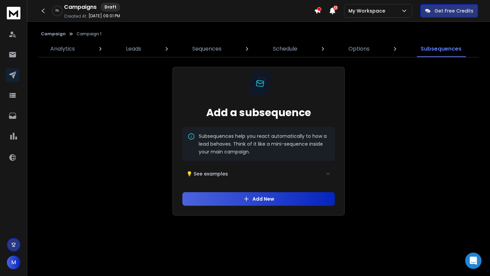
click at [255, 196] on button "Add New" at bounding box center [258, 199] width 152 height 14
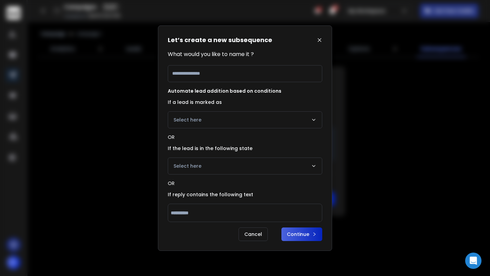
click at [235, 110] on div "If a lead is marked as Select here" at bounding box center [245, 114] width 154 height 29
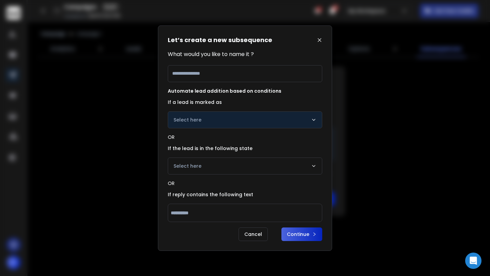
click at [235, 118] on button "Select here" at bounding box center [245, 120] width 154 height 17
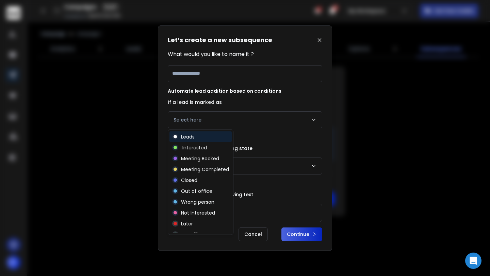
click at [310, 140] on form "Automate lead addition based on conditions If a lead is marked as Select here O…" at bounding box center [245, 149] width 154 height 183
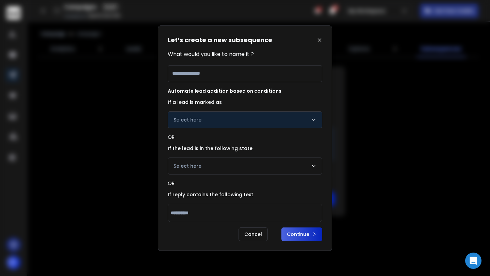
click at [273, 119] on button "Select here" at bounding box center [245, 120] width 154 height 17
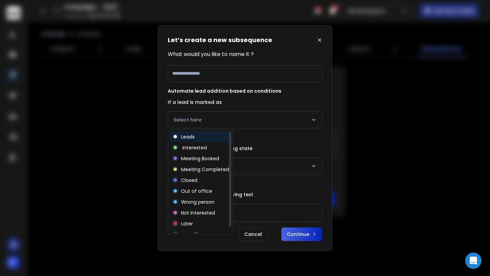
click at [191, 135] on p "Leads" at bounding box center [188, 137] width 14 height 7
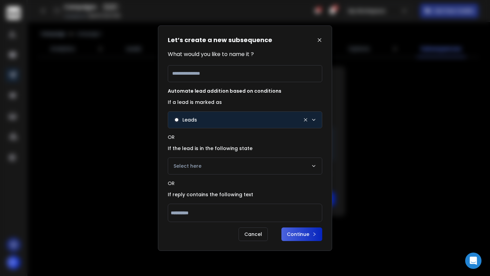
click at [263, 122] on button "Leads" at bounding box center [245, 120] width 154 height 17
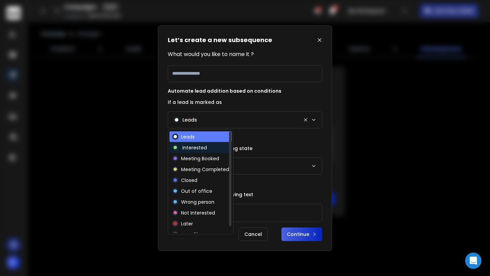
click at [207, 152] on div "Interested" at bounding box center [200, 147] width 62 height 11
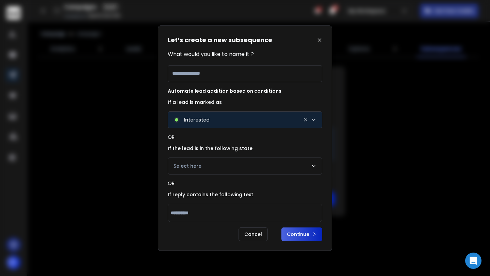
click at [264, 120] on button "Interested" at bounding box center [245, 120] width 154 height 17
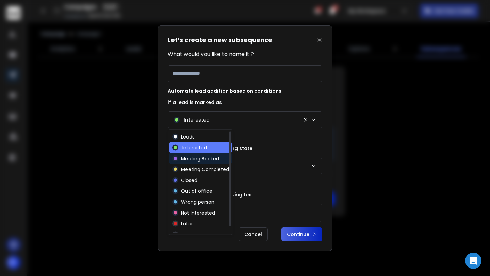
click at [214, 156] on p "Meeting Booked" at bounding box center [200, 158] width 38 height 7
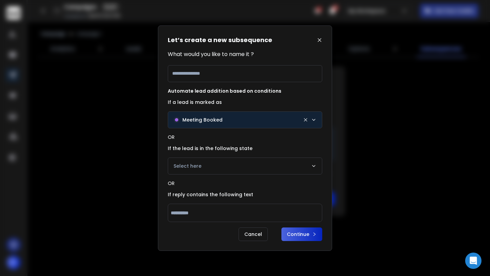
click at [263, 122] on button "Meeting Booked" at bounding box center [245, 120] width 154 height 17
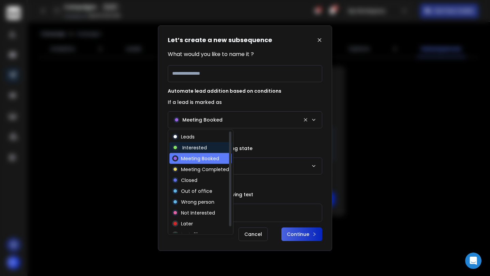
click at [199, 149] on div "Interested" at bounding box center [189, 148] width 35 height 7
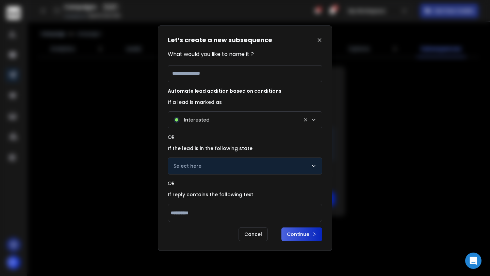
click at [257, 163] on button "Select here" at bounding box center [245, 166] width 154 height 17
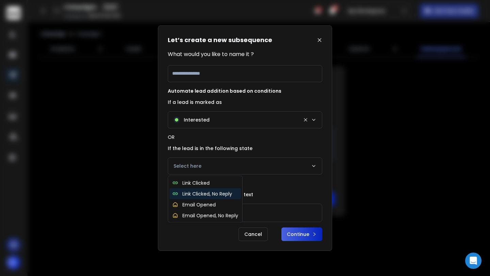
click at [275, 183] on h2 "OR" at bounding box center [245, 183] width 154 height 7
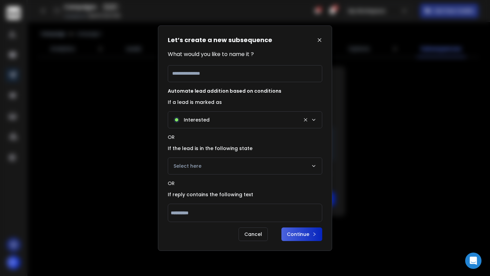
click at [269, 215] on input at bounding box center [245, 213] width 148 height 12
click at [260, 185] on h2 "OR" at bounding box center [245, 183] width 154 height 7
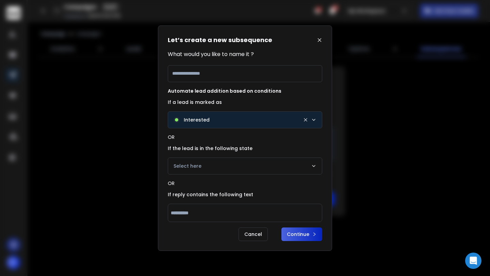
click at [318, 120] on button "Interested" at bounding box center [245, 120] width 154 height 17
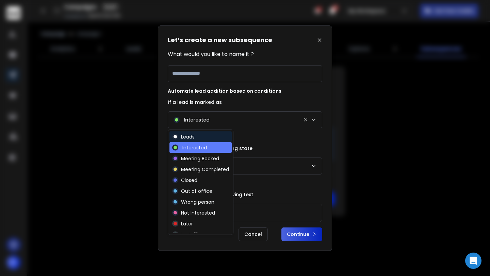
click at [319, 40] on icon at bounding box center [320, 40] width 4 height 4
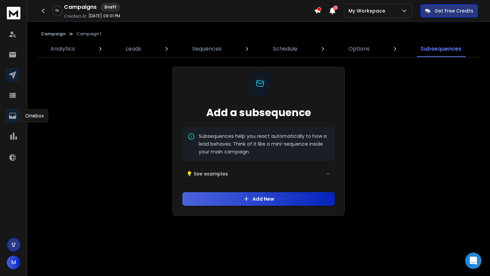
click at [12, 119] on icon at bounding box center [13, 116] width 8 height 8
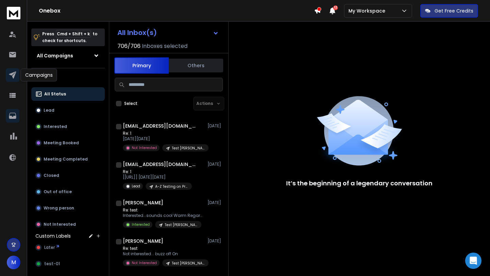
click at [12, 79] on icon at bounding box center [13, 75] width 8 height 8
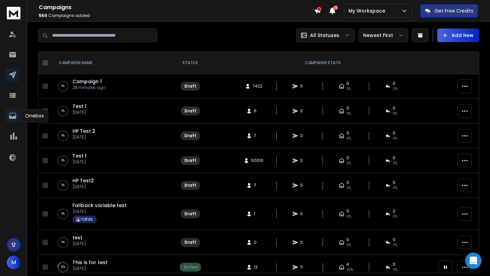
click at [15, 116] on icon at bounding box center [13, 116] width 8 height 8
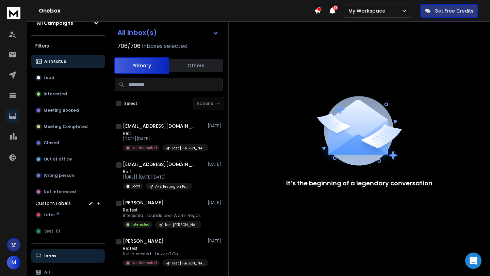
scroll to position [42, 0]
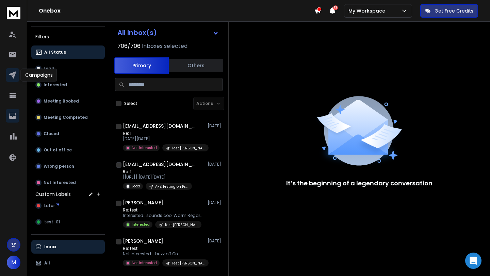
click at [10, 75] on icon at bounding box center [13, 75] width 8 height 8
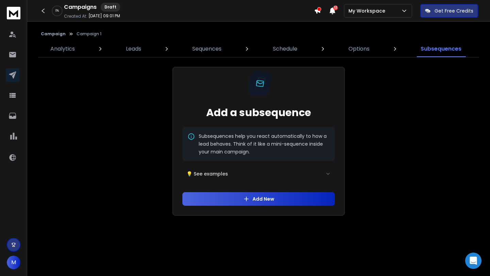
click at [261, 205] on button "Add New" at bounding box center [258, 199] width 152 height 14
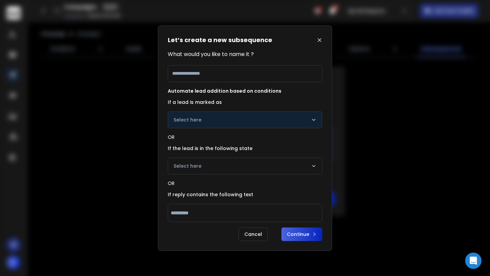
click at [263, 121] on button "Select here" at bounding box center [245, 120] width 154 height 17
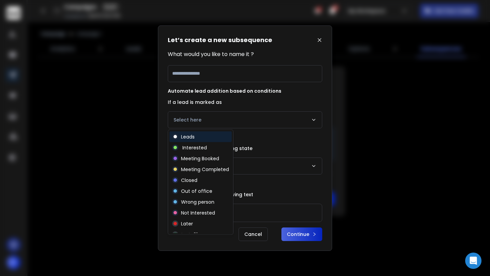
click at [258, 95] on form "Automate lead addition based on conditions If a lead is marked as Select here O…" at bounding box center [245, 149] width 154 height 183
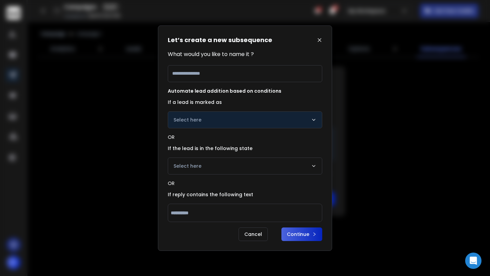
click at [252, 127] on button "Select here" at bounding box center [245, 120] width 154 height 17
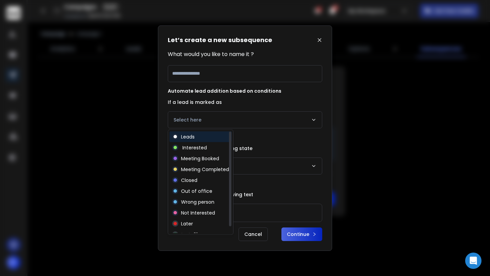
click at [205, 136] on div "Leads" at bounding box center [200, 137] width 62 height 11
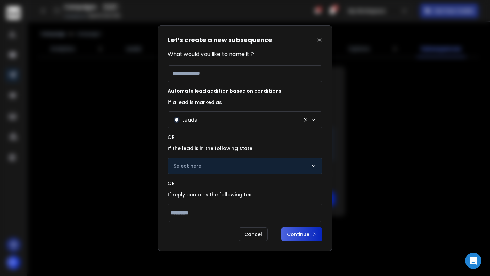
click at [247, 162] on button "Select here" at bounding box center [245, 166] width 154 height 17
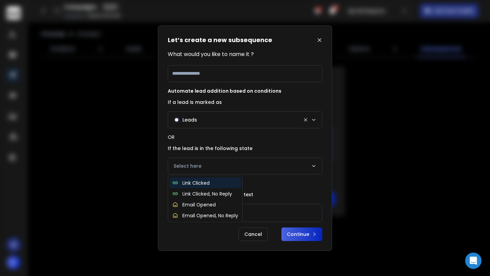
click at [297, 140] on h2 "OR" at bounding box center [245, 137] width 154 height 7
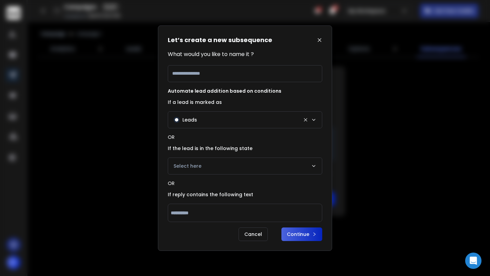
click at [297, 140] on h2 "OR" at bounding box center [245, 137] width 154 height 7
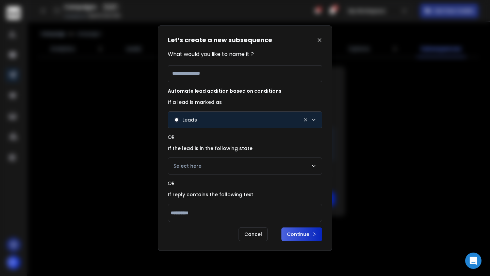
click at [289, 122] on button "Leads" at bounding box center [245, 120] width 154 height 17
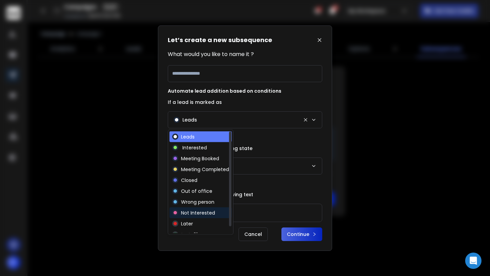
scroll to position [7, 0]
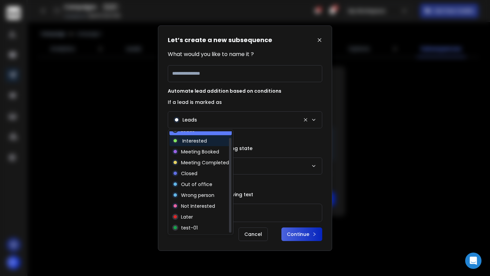
click at [212, 142] on div "Interested" at bounding box center [200, 141] width 62 height 11
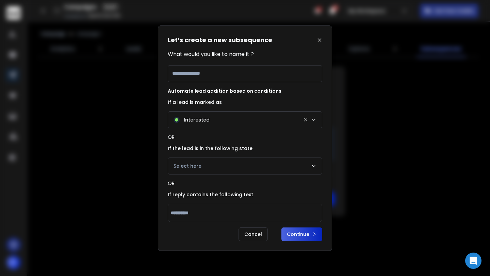
click at [307, 238] on button "Continue" at bounding box center [301, 235] width 41 height 14
type input "****"
click at [297, 233] on button "Continue" at bounding box center [301, 235] width 41 height 14
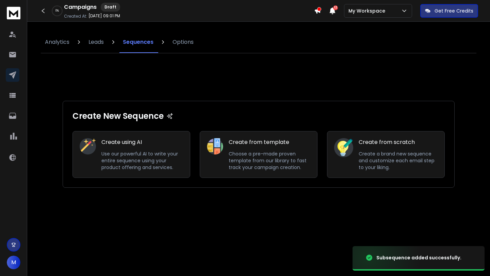
click at [354, 159] on div "Create from scratch Create a brand new sequence and customize each email step t…" at bounding box center [386, 154] width 118 height 47
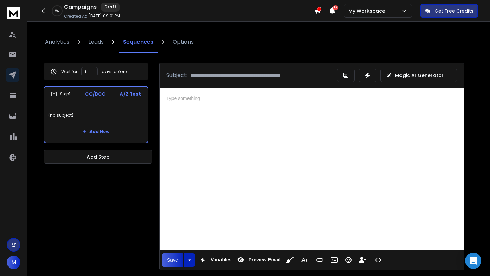
click at [232, 105] on div at bounding box center [311, 169] width 304 height 163
click at [12, 120] on link at bounding box center [13, 116] width 14 height 14
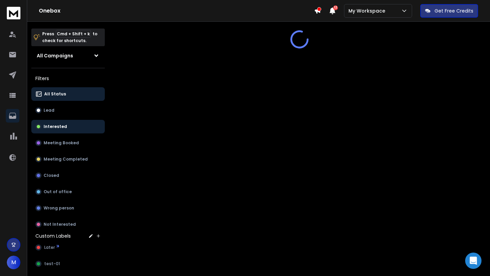
click at [60, 131] on button "Interested" at bounding box center [67, 127] width 73 height 14
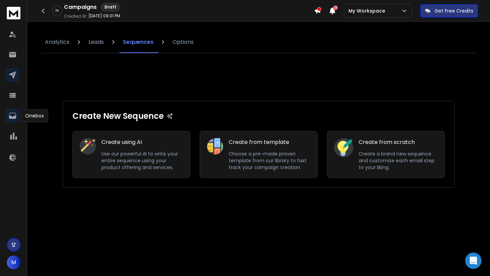
click at [12, 120] on link at bounding box center [13, 116] width 14 height 14
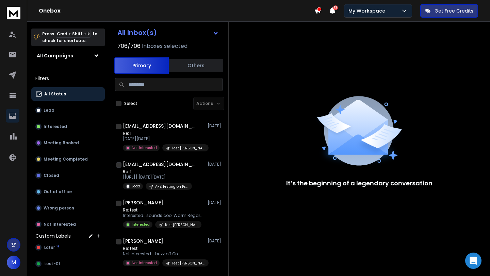
click at [396, 7] on button "My Workspace" at bounding box center [378, 11] width 68 height 14
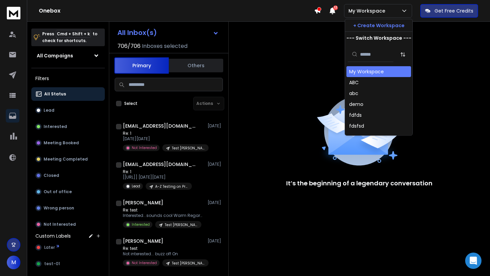
click at [238, 180] on div "It’s the beginning of a legendary conversation" at bounding box center [359, 139] width 261 height 235
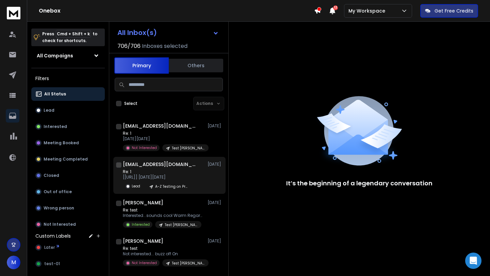
click at [192, 180] on p "[https://cdn.reachinbox.ai/reach-asset-all/apng-1752837612291] On Friday, Jul 1…" at bounding box center [157, 177] width 69 height 5
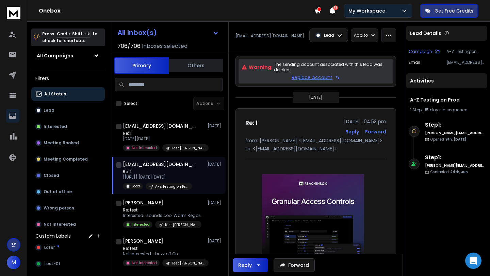
click at [405, 10] on icon "button" at bounding box center [404, 10] width 7 height 7
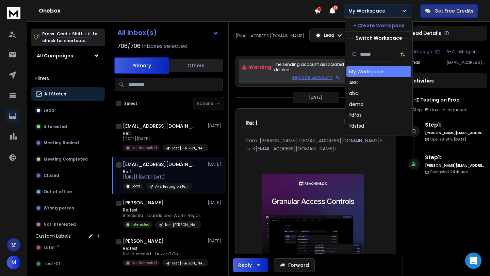
click at [405, 10] on icon "button" at bounding box center [404, 10] width 7 height 7
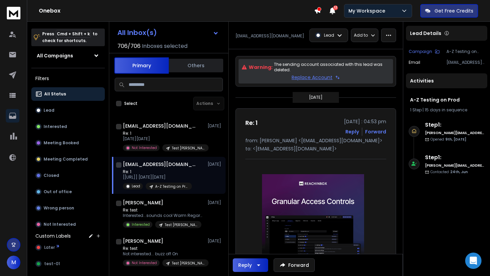
click at [390, 14] on div "My Workspace" at bounding box center [377, 10] width 59 height 7
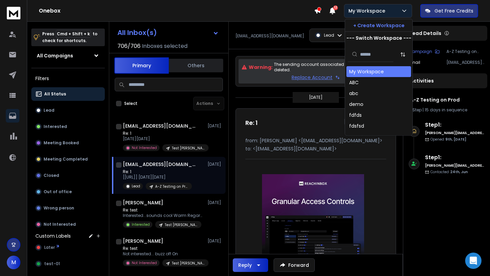
click at [390, 14] on div "My Workspace" at bounding box center [377, 10] width 59 height 7
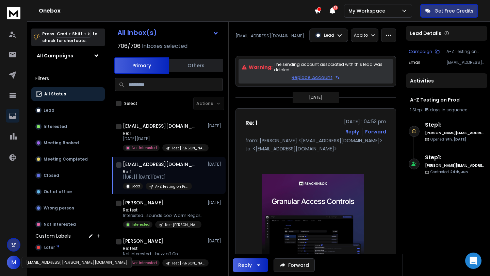
click at [4, 266] on div "M" at bounding box center [13, 138] width 27 height 276
click at [7, 265] on span "M" at bounding box center [14, 263] width 14 height 14
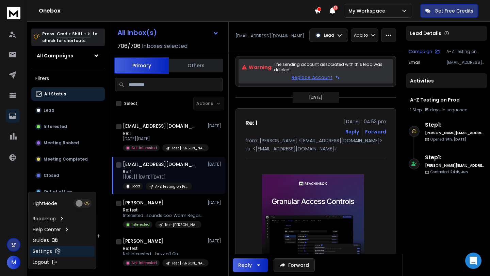
type button "on"
click at [83, 202] on button "button" at bounding box center [82, 203] width 18 height 9
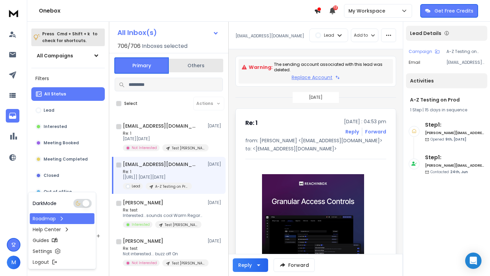
click at [10, 182] on div "M" at bounding box center [13, 138] width 27 height 276
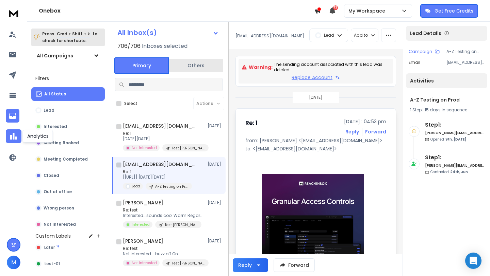
click at [15, 140] on icon at bounding box center [14, 136] width 10 height 10
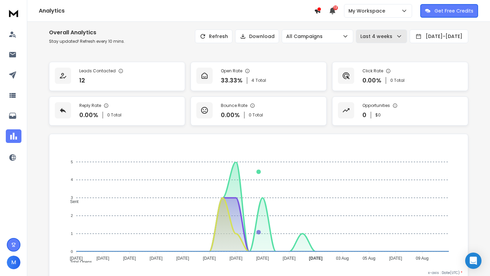
click at [372, 36] on p "Last 4 weeks" at bounding box center [377, 36] width 35 height 7
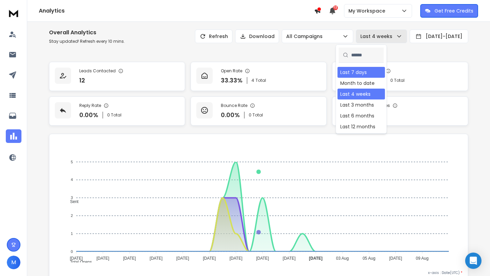
click at [372, 36] on p "Last 4 weeks" at bounding box center [377, 36] width 35 height 7
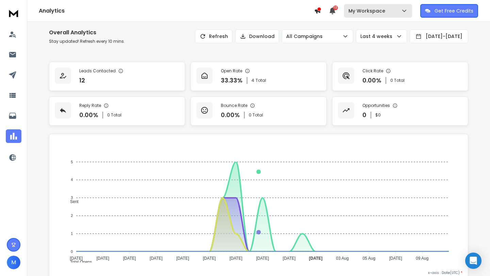
click at [374, 12] on p "My Workspace" at bounding box center [367, 10] width 39 height 7
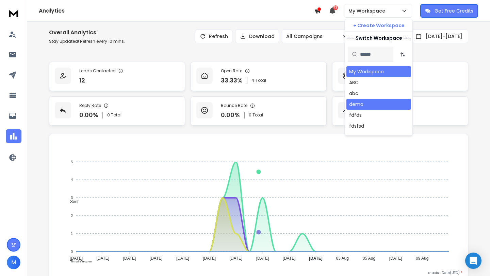
click at [451, 51] on div "Overall Analytics Stay updated! Refresh every 10 mins. Refresh Download All Cam…" at bounding box center [258, 217] width 419 height 376
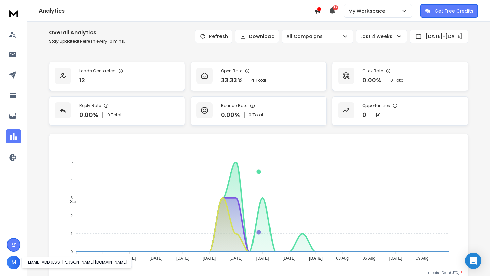
click at [12, 258] on span "M" at bounding box center [14, 263] width 14 height 14
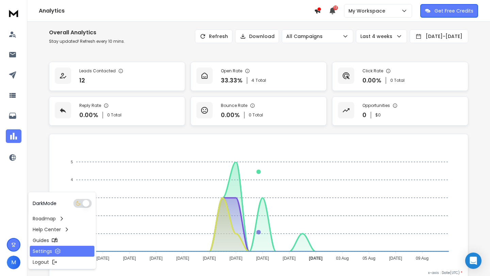
click at [51, 252] on p "Settings" at bounding box center [42, 251] width 19 height 7
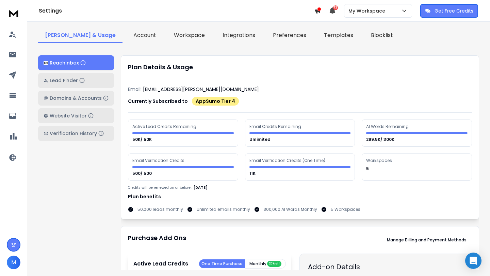
click at [167, 34] on link "Workspace" at bounding box center [189, 36] width 45 height 14
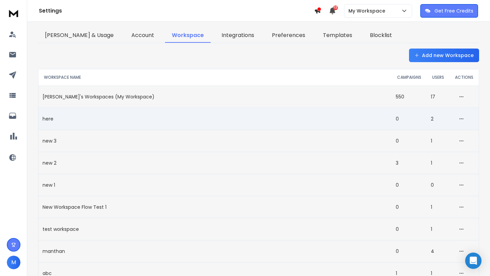
click at [51, 121] on td "here" at bounding box center [214, 119] width 353 height 22
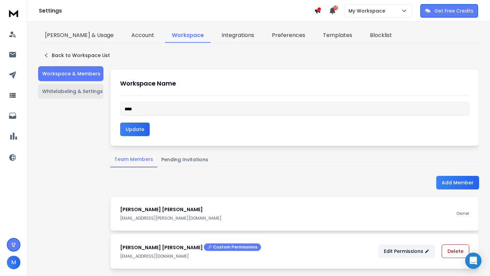
scroll to position [6, 0]
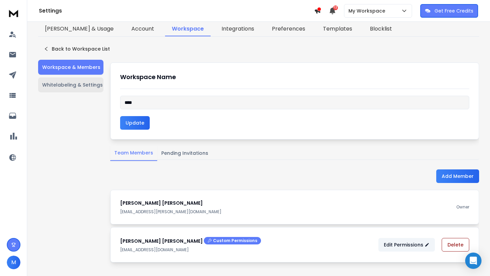
click at [460, 176] on button "Add Member" at bounding box center [457, 177] width 43 height 14
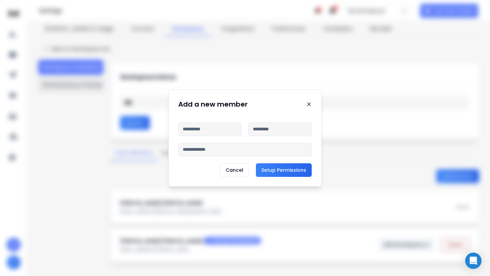
click at [227, 123] on input at bounding box center [209, 130] width 63 height 14
type input "*****"
type input "****"
type input "**********"
click at [292, 177] on div "**********" at bounding box center [244, 138] width 153 height 97
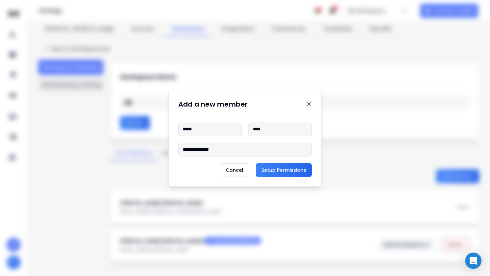
click at [296, 174] on button "Setup Permissions" at bounding box center [284, 171] width 56 height 14
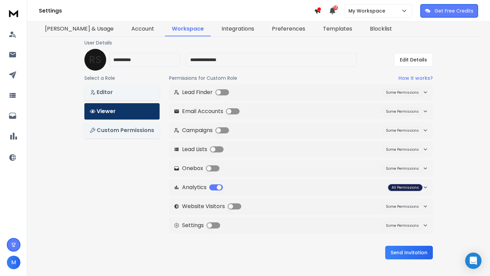
scroll to position [41, 0]
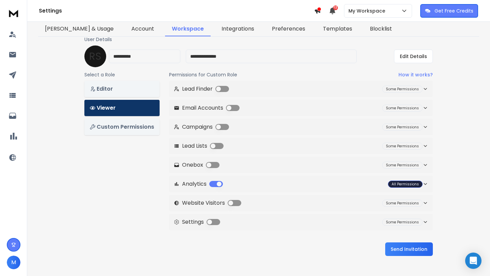
click at [424, 88] on icon "button" at bounding box center [424, 88] width 5 height 5
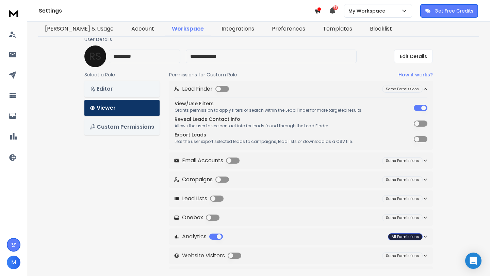
click at [424, 88] on icon "button" at bounding box center [424, 88] width 5 height 5
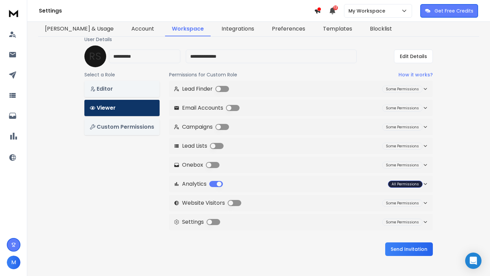
click at [427, 106] on button "Email Accounts Some Permissions" at bounding box center [301, 108] width 264 height 16
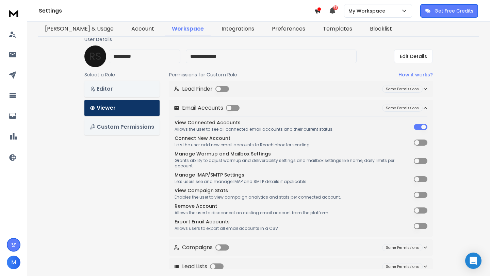
click at [427, 106] on button "Email Accounts Some Permissions" at bounding box center [301, 108] width 264 height 16
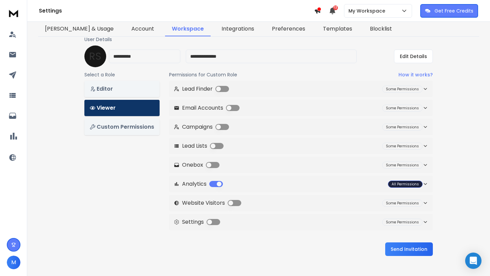
click at [427, 164] on button "Onebox Some Permissions" at bounding box center [301, 165] width 264 height 16
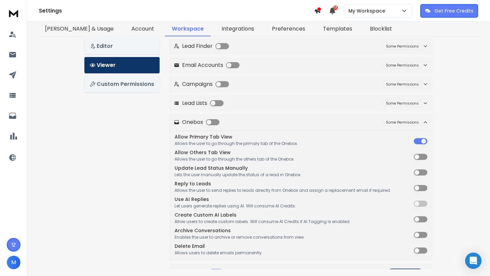
scroll to position [86, 0]
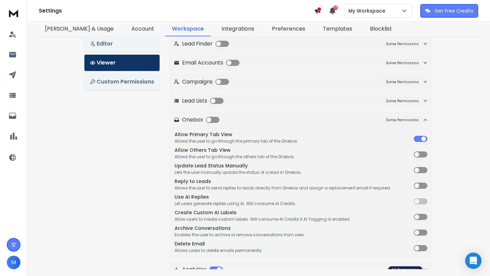
click at [422, 119] on icon "button" at bounding box center [424, 119] width 5 height 5
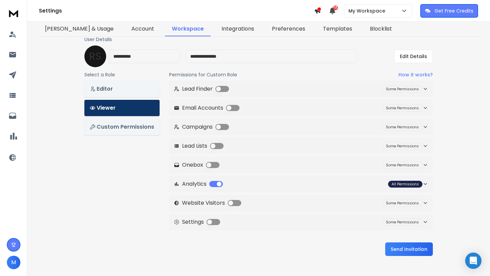
scroll to position [41, 0]
click at [290, 87] on div "Lead Finder Some Permissions" at bounding box center [298, 89] width 249 height 8
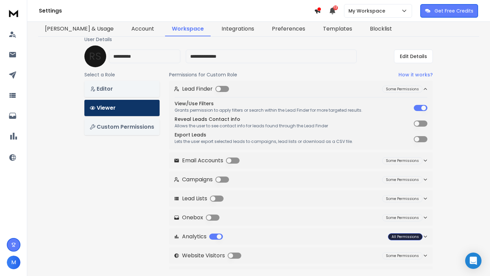
click at [290, 87] on div "Lead Finder Some Permissions" at bounding box center [298, 89] width 249 height 8
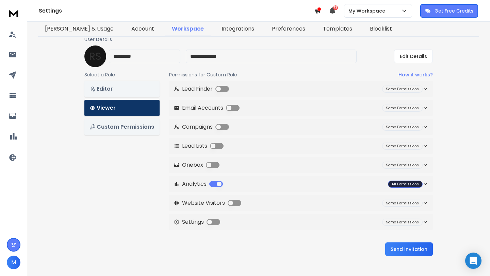
click at [317, 116] on button "Email Accounts Some Permissions" at bounding box center [301, 108] width 264 height 16
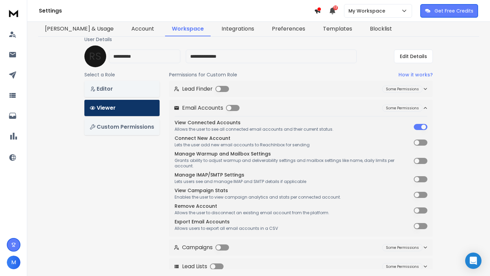
click at [317, 116] on button "Email Accounts Some Permissions" at bounding box center [301, 108] width 264 height 16
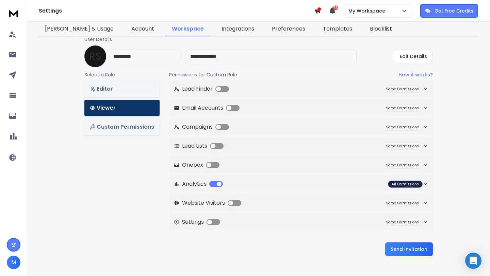
click at [246, 219] on div "Settings Some Permissions" at bounding box center [298, 222] width 249 height 8
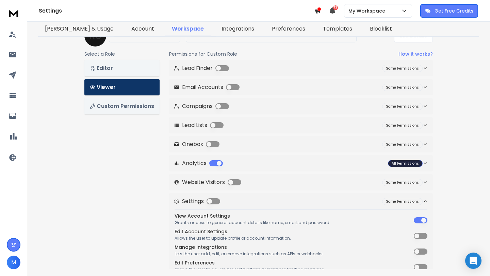
scroll to position [62, 0]
click at [287, 163] on div "Analytics All Permissions" at bounding box center [298, 164] width 249 height 8
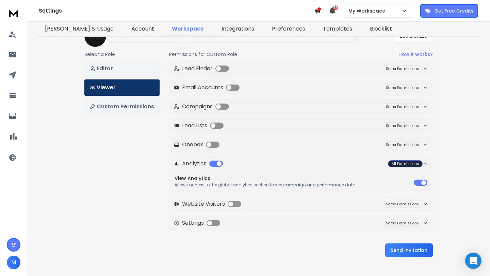
click at [287, 163] on div "Analytics All Permissions" at bounding box center [298, 164] width 249 height 8
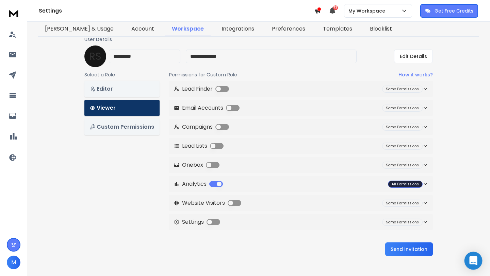
click at [472, 256] on div "Open Intercom Messenger" at bounding box center [473, 261] width 18 height 18
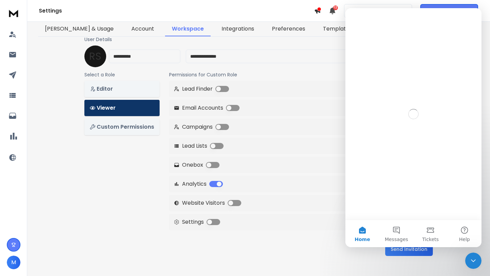
scroll to position [0, 0]
click at [472, 256] on div "Close Intercom Messenger" at bounding box center [473, 261] width 16 height 16
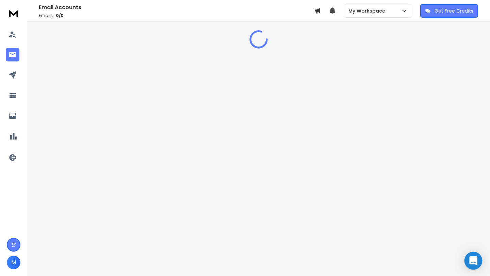
click at [475, 262] on icon "Open Intercom Messenger" at bounding box center [473, 261] width 8 height 9
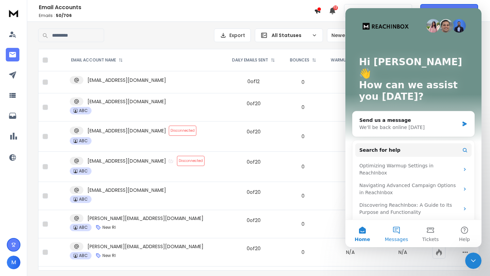
click at [397, 235] on button "Messages" at bounding box center [396, 233] width 34 height 27
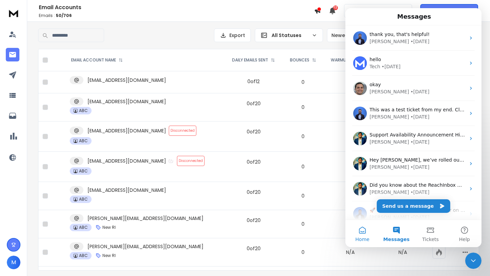
click at [365, 231] on button "Home" at bounding box center [362, 233] width 34 height 27
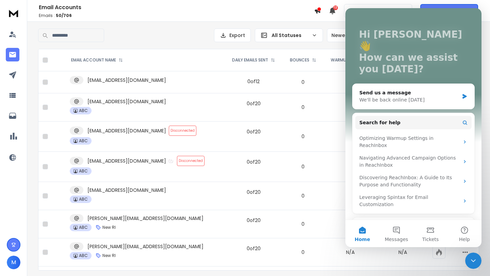
scroll to position [34, 0]
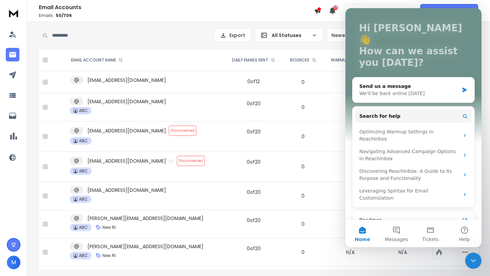
click at [474, 261] on icon "Close Intercom Messenger" at bounding box center [473, 261] width 5 height 3
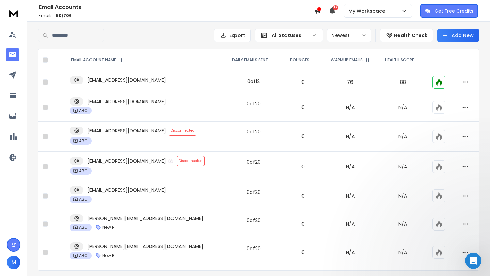
scroll to position [0, 0]
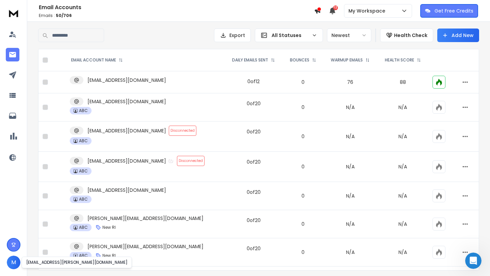
click at [13, 265] on span "M" at bounding box center [14, 263] width 14 height 14
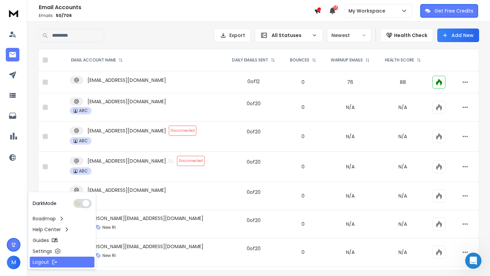
click at [41, 264] on p "Logout" at bounding box center [41, 262] width 16 height 7
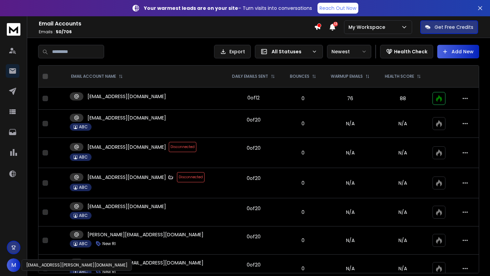
click at [10, 262] on span "M" at bounding box center [14, 266] width 14 height 14
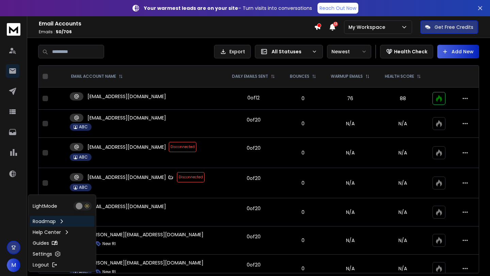
click at [136, 43] on div "Export All Statuses Newest Health Check Add New EMAIL ACCOUNT NAME DAILY EMAILS…" at bounding box center [258, 159] width 462 height 242
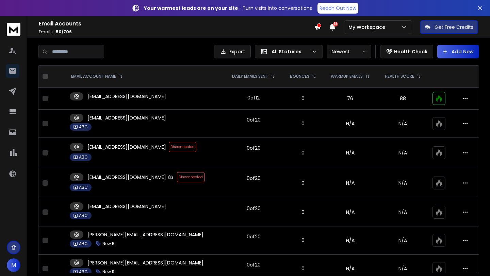
click at [289, 50] on p "All Statuses" at bounding box center [289, 51] width 37 height 7
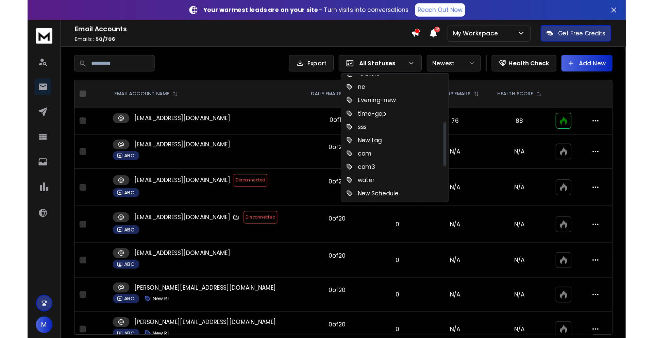
scroll to position [184, 0]
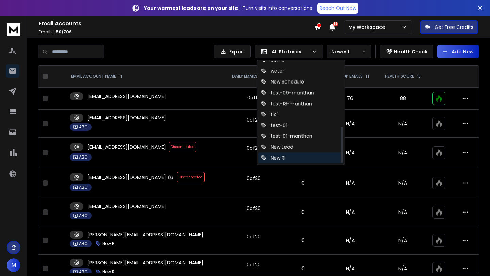
click at [282, 155] on div "New RI" at bounding box center [273, 158] width 24 height 7
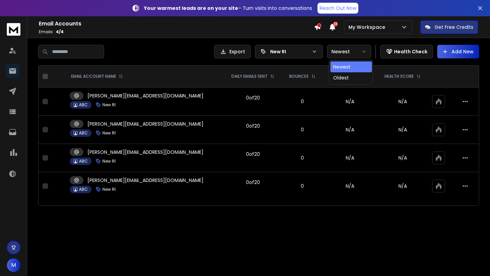
click at [352, 51] on button "Newest" at bounding box center [349, 52] width 44 height 14
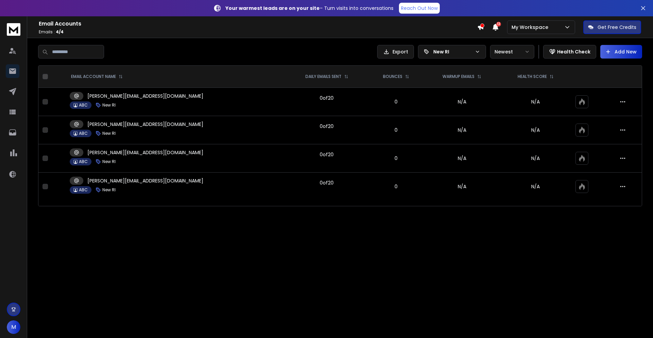
click at [489, 10] on icon at bounding box center [643, 8] width 6 height 6
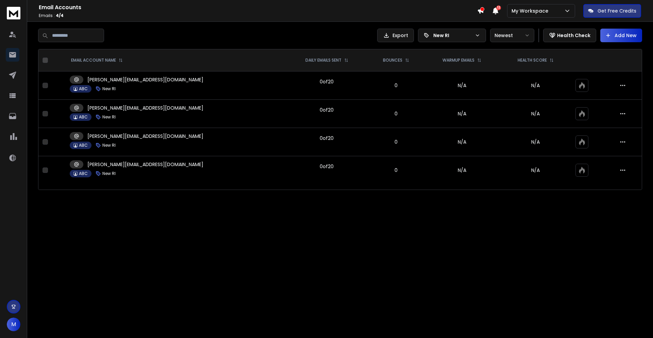
click at [489, 38] on button "Add New" at bounding box center [621, 36] width 42 height 14
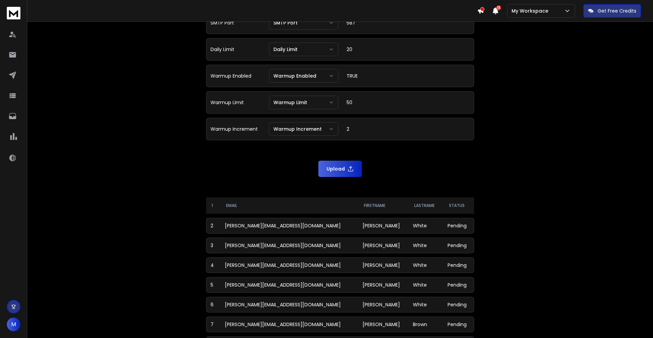
scroll to position [410, 0]
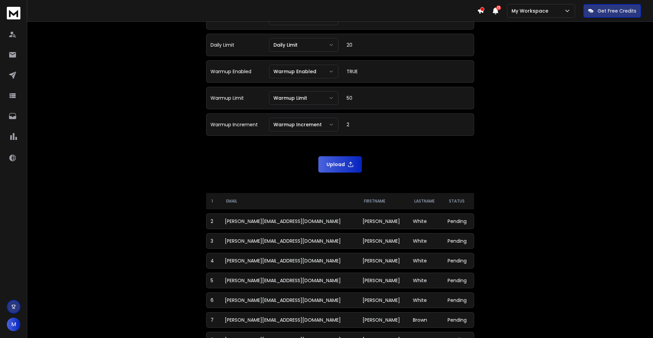
click at [338, 161] on p "Upload" at bounding box center [335, 164] width 18 height 7
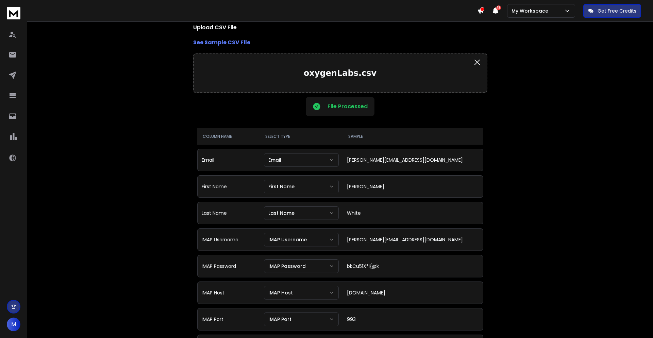
scroll to position [0, 0]
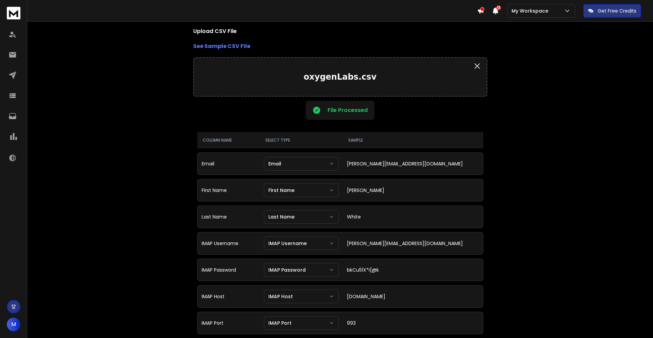
click at [473, 64] on icon at bounding box center [477, 66] width 8 height 8
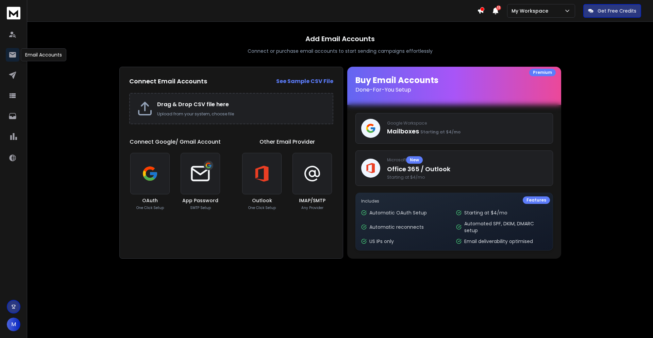
click at [14, 59] on link at bounding box center [13, 55] width 14 height 14
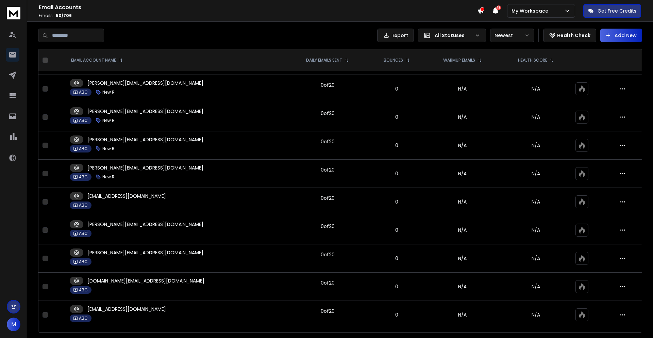
scroll to position [140, 0]
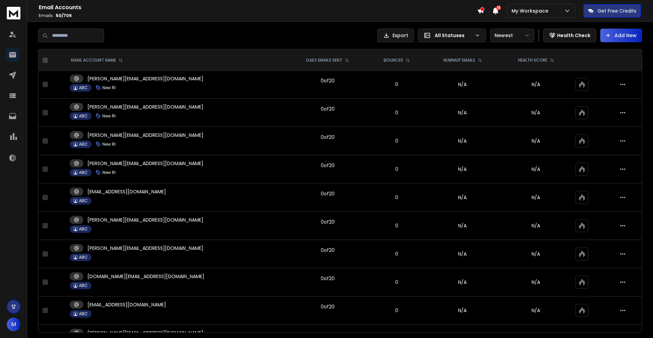
click at [489, 37] on button "Add New" at bounding box center [621, 36] width 42 height 14
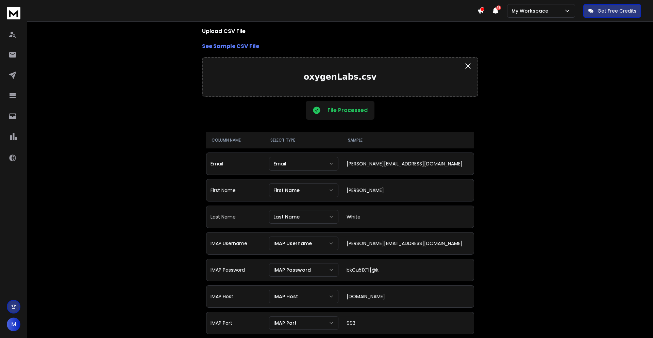
click at [471, 68] on icon at bounding box center [468, 66] width 8 height 8
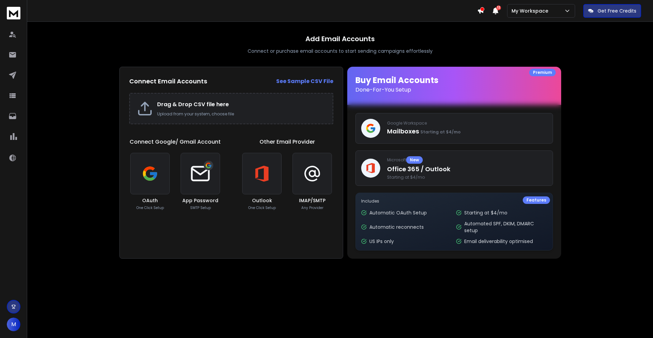
click at [24, 62] on div "M" at bounding box center [13, 169] width 27 height 338
click at [12, 55] on icon at bounding box center [12, 54] width 7 height 5
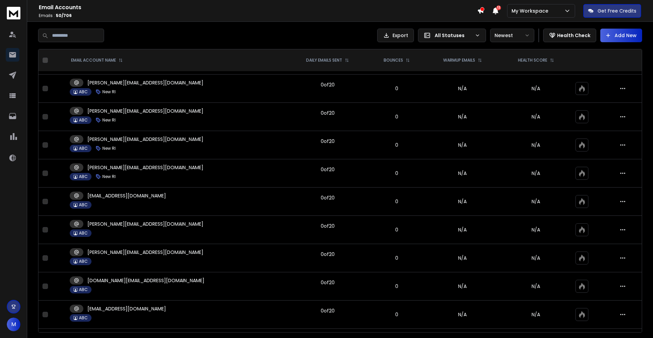
scroll to position [140, 0]
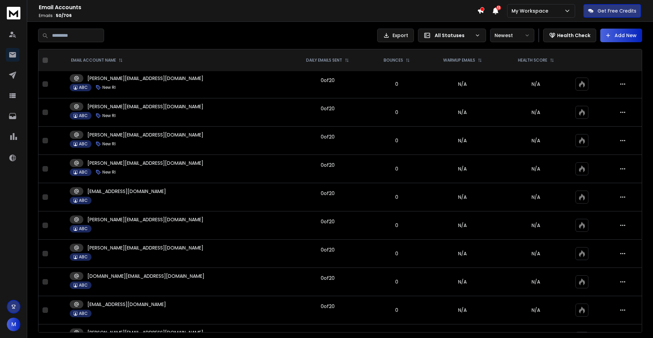
click at [489, 38] on button "Add New" at bounding box center [621, 36] width 42 height 14
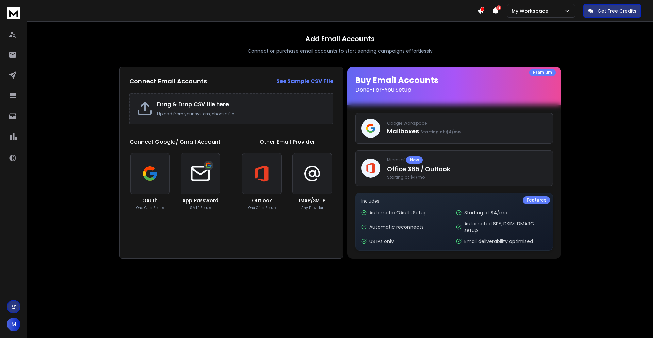
click at [201, 117] on div "Drag & Drop CSV file here Upload from your system, choose file" at bounding box center [231, 108] width 204 height 31
type input "**********"
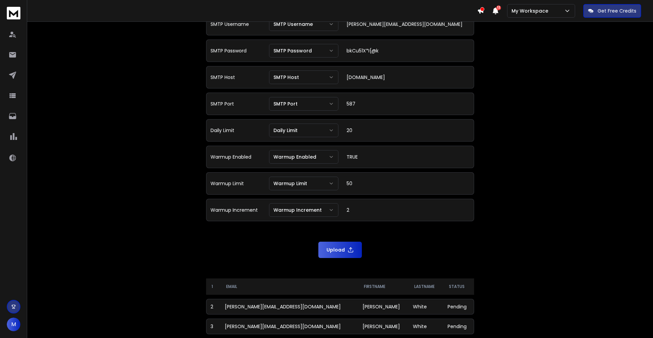
scroll to position [330, 0]
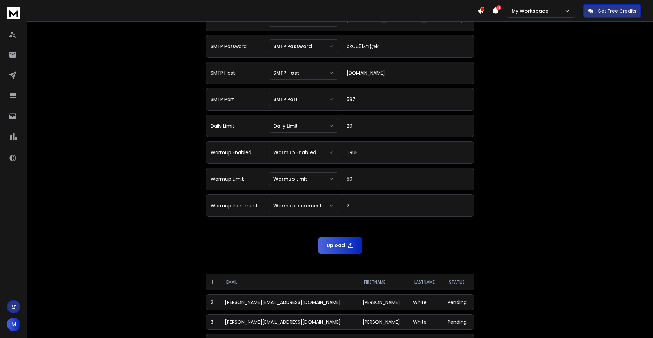
click at [358, 245] on button "Upload" at bounding box center [340, 245] width 44 height 16
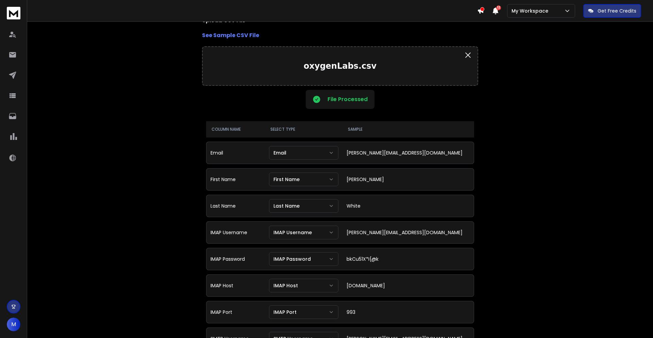
scroll to position [0, 0]
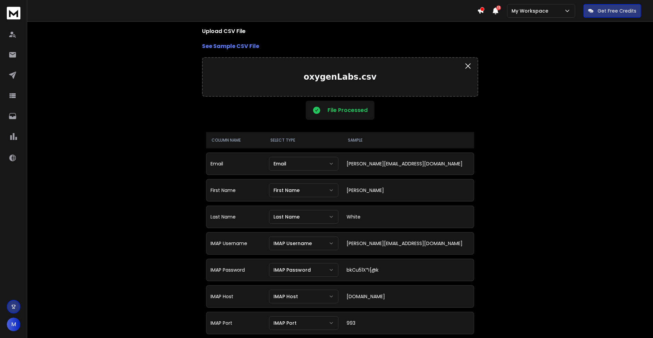
click at [467, 67] on icon at bounding box center [468, 66] width 8 height 8
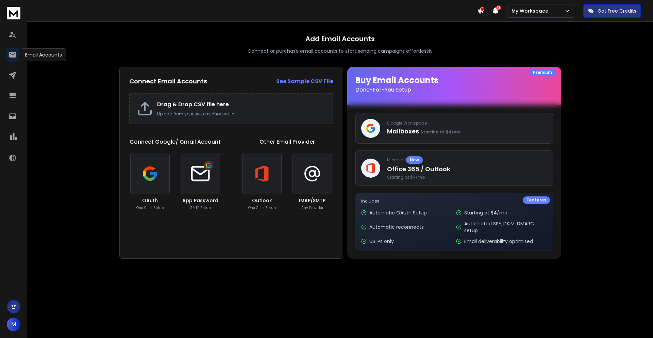
click at [8, 59] on link at bounding box center [13, 55] width 14 height 14
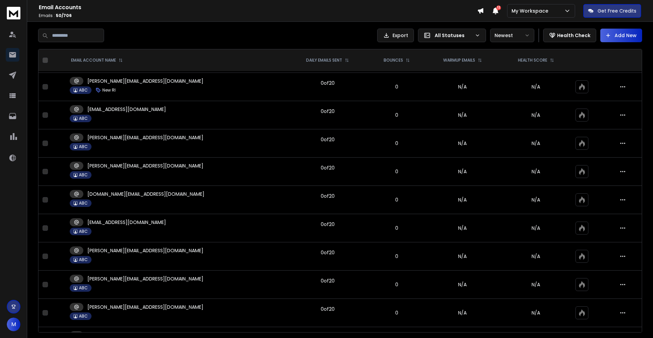
scroll to position [227, 0]
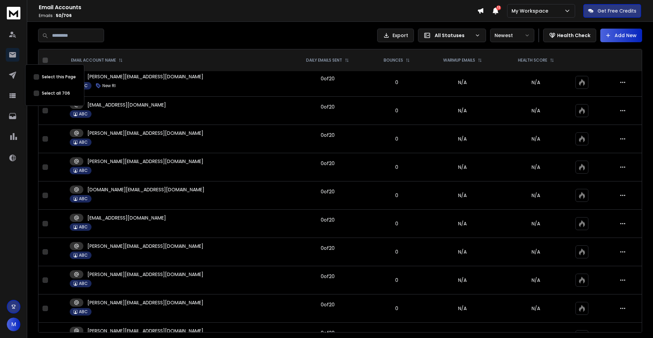
click at [38, 77] on button "Select this Page" at bounding box center [36, 76] width 5 height 5
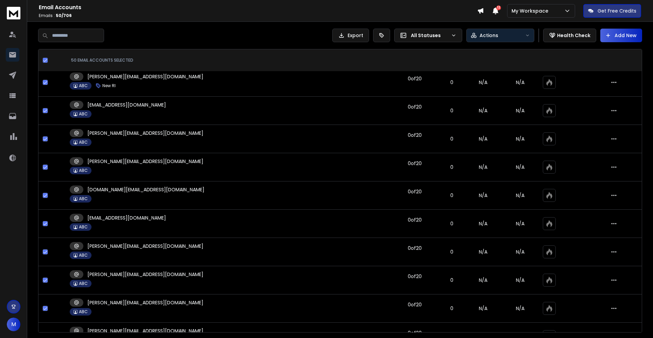
click at [489, 40] on button "Actions" at bounding box center [500, 36] width 68 height 14
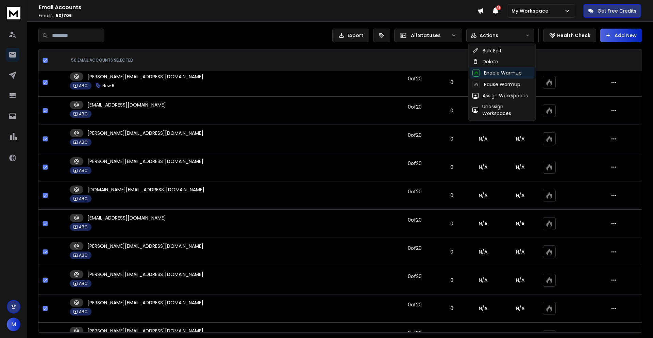
click at [489, 70] on div "Enable Warmup" at bounding box center [496, 72] width 49 height 7
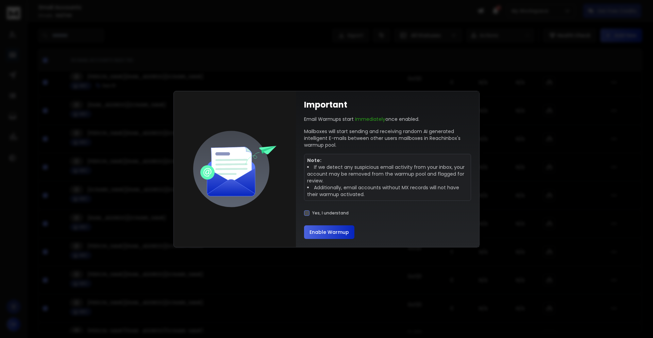
click at [305, 213] on button "Yes, I understand" at bounding box center [306, 212] width 5 height 5
click at [315, 230] on button "Enable Warmup" at bounding box center [329, 232] width 50 height 14
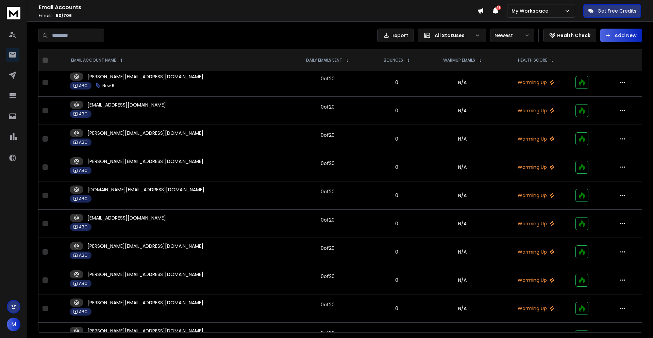
click at [122, 78] on p "alexey@mpfitm.ru" at bounding box center [145, 76] width 116 height 7
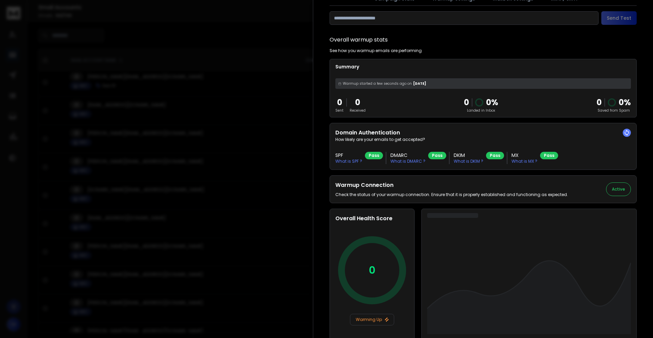
scroll to position [3, 0]
